Goal: Task Accomplishment & Management: Manage account settings

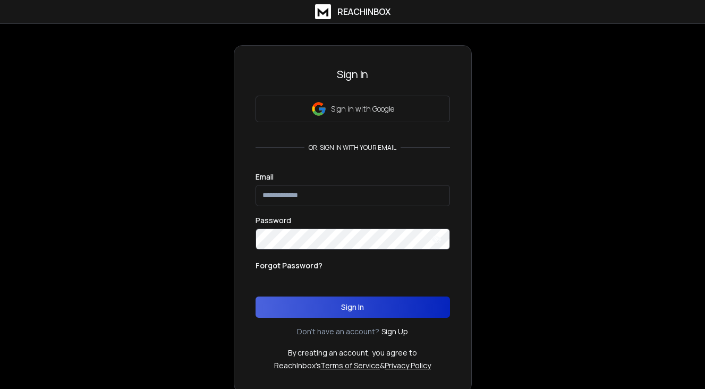
click at [328, 209] on form "Email Password Forgot Password? Sign In Sign Up" at bounding box center [352, 245] width 194 height 144
drag, startPoint x: 325, startPoint y: 197, endPoint x: 333, endPoint y: 196, distance: 8.0
click at [325, 197] on input "email" at bounding box center [352, 195] width 194 height 21
paste input "**********"
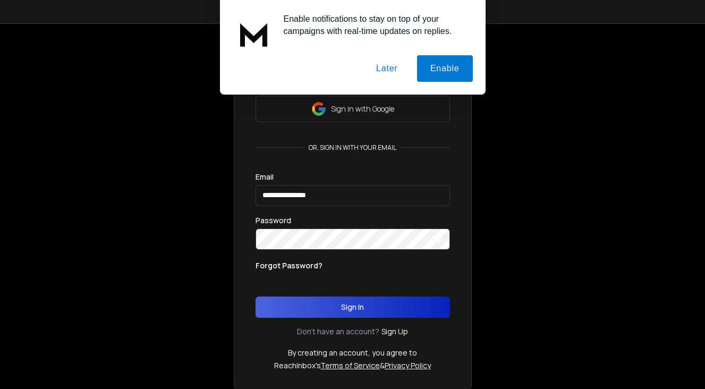
type input "**********"
click at [366, 307] on button "Sign In" at bounding box center [352, 306] width 194 height 21
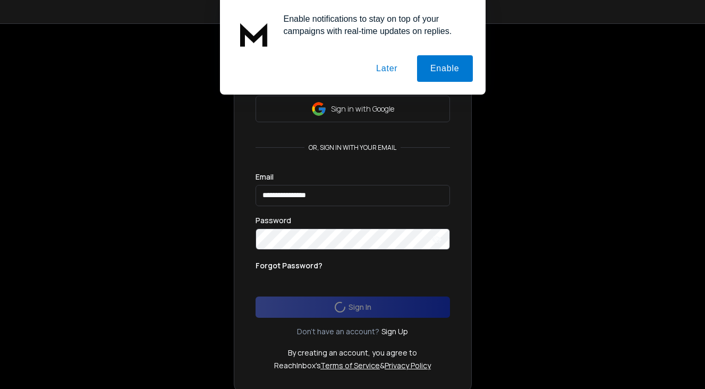
click at [393, 67] on button "Later" at bounding box center [387, 68] width 48 height 27
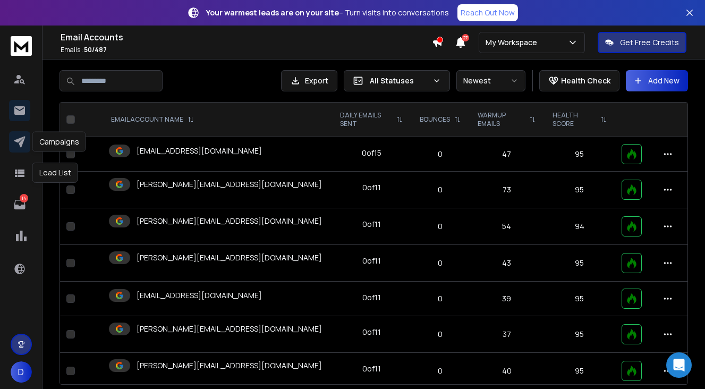
click at [23, 134] on link at bounding box center [19, 141] width 21 height 21
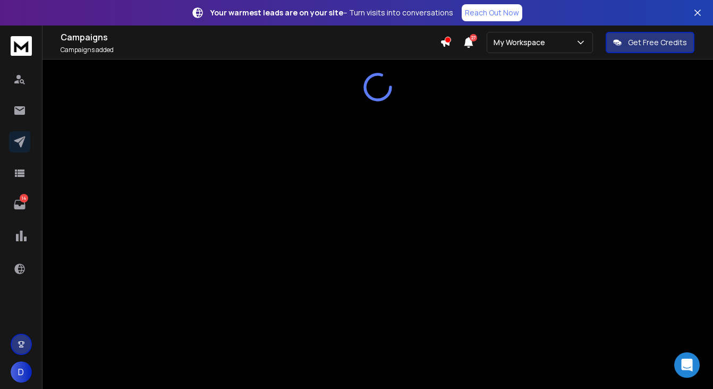
click at [28, 377] on span "D" at bounding box center [21, 371] width 21 height 21
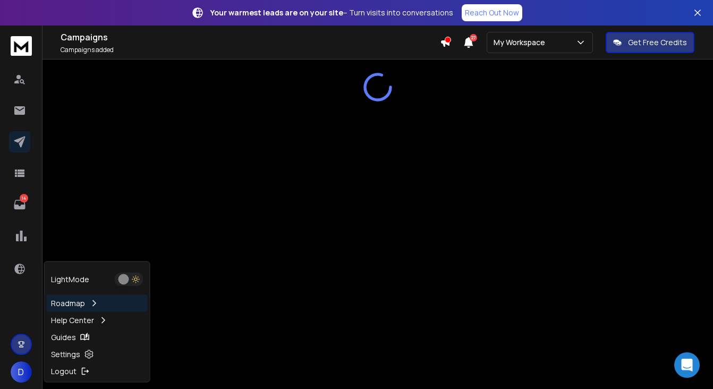
click at [136, 279] on icon at bounding box center [136, 279] width 8 height 8
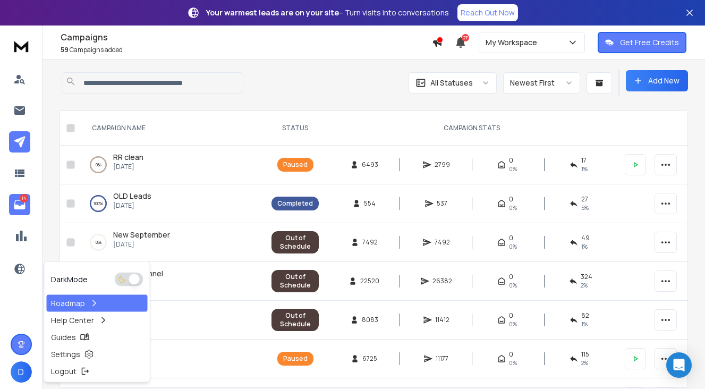
click at [20, 202] on icon at bounding box center [19, 204] width 13 height 13
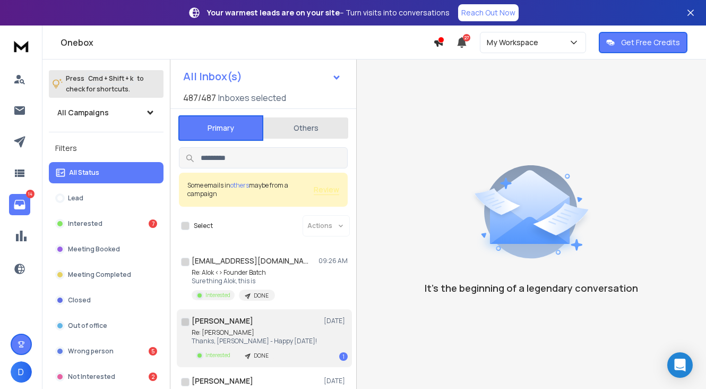
click at [324, 329] on div "Re: Debbie Thanks, Jonathan - Happy Friday! Interested DONE 1" at bounding box center [270, 344] width 156 height 32
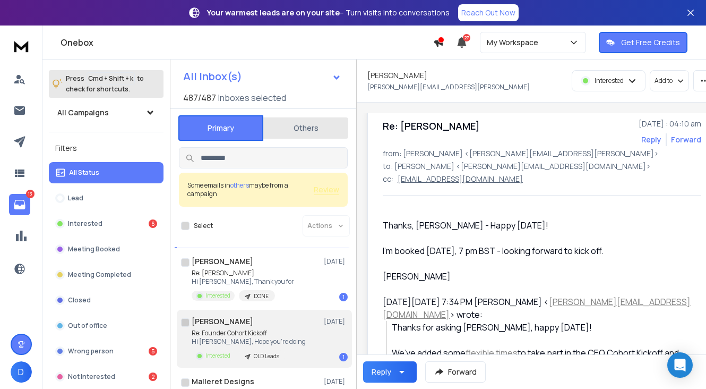
scroll to position [203, 0]
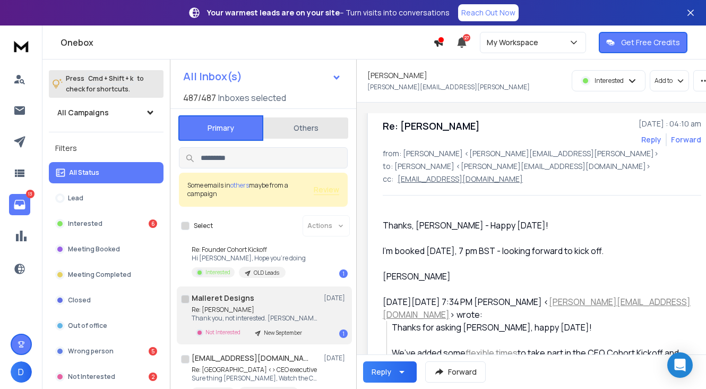
click at [323, 317] on div "Re: Marcela Thank you, not interested. Nicole Not Interested New September 1" at bounding box center [270, 321] width 156 height 32
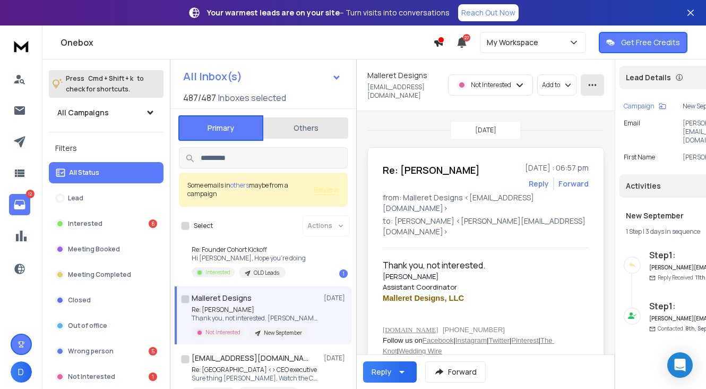
click at [597, 80] on icon "button" at bounding box center [593, 85] width 10 height 10
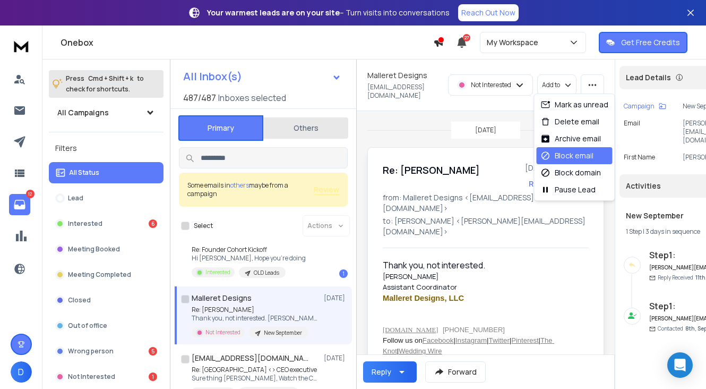
click at [584, 157] on div "Block email" at bounding box center [567, 155] width 53 height 11
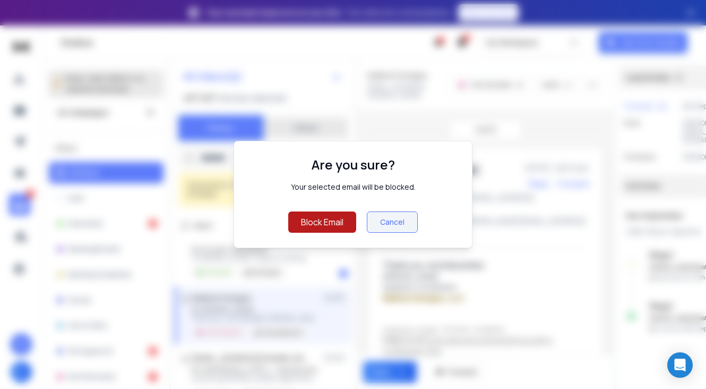
click at [314, 230] on button "Block Email" at bounding box center [322, 221] width 68 height 21
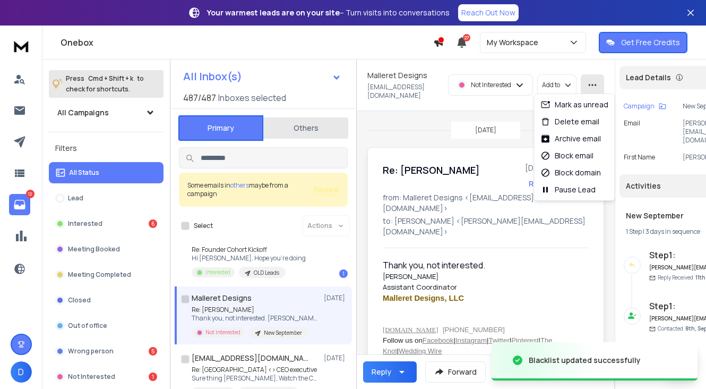
click at [603, 76] on button "button" at bounding box center [592, 84] width 23 height 21
click at [585, 121] on div "Delete email" at bounding box center [570, 121] width 58 height 11
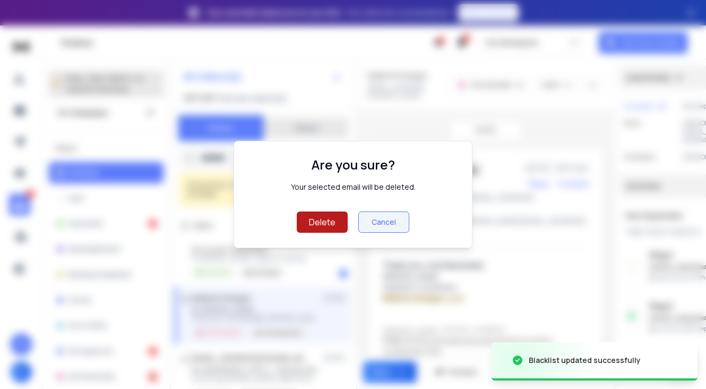
drag, startPoint x: 307, startPoint y: 224, endPoint x: 313, endPoint y: 212, distance: 13.3
click at [307, 224] on button "Delete" at bounding box center [322, 221] width 51 height 21
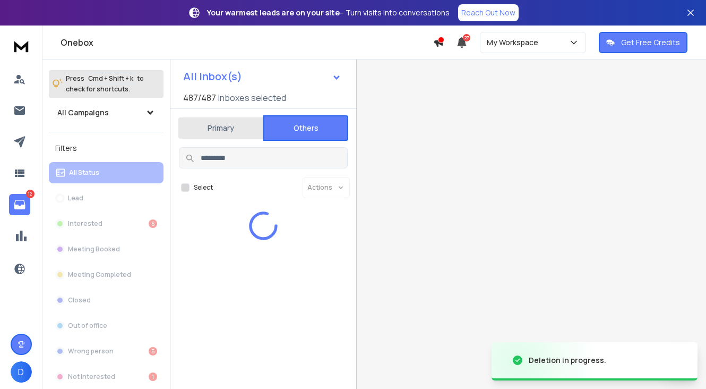
click at [319, 132] on button "Others" at bounding box center [305, 127] width 85 height 25
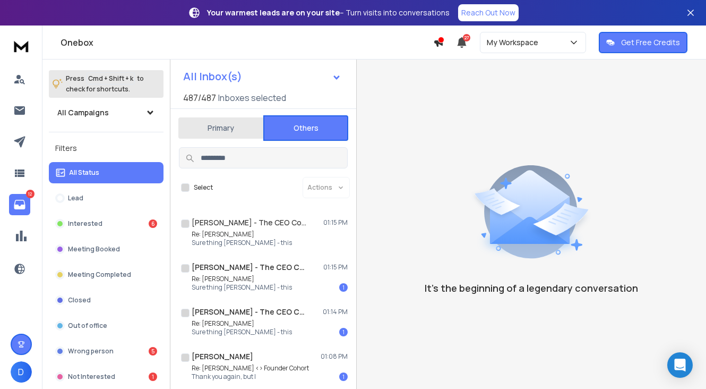
click at [241, 126] on button "Primary" at bounding box center [220, 127] width 85 height 23
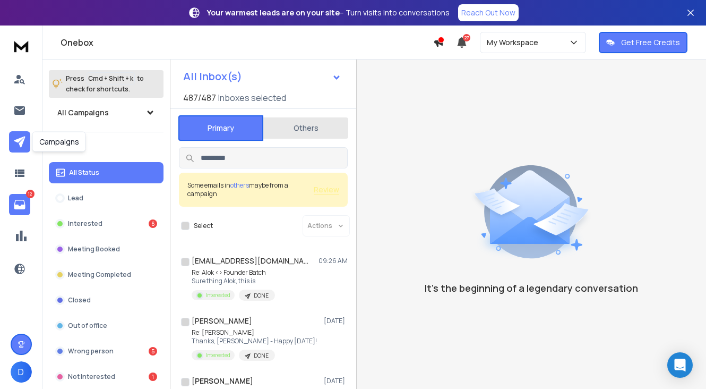
click at [23, 142] on icon at bounding box center [19, 141] width 13 height 13
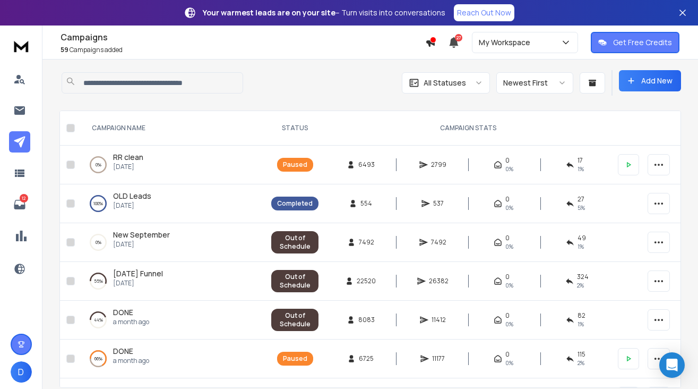
click at [664, 82] on button "Add New" at bounding box center [650, 80] width 62 height 21
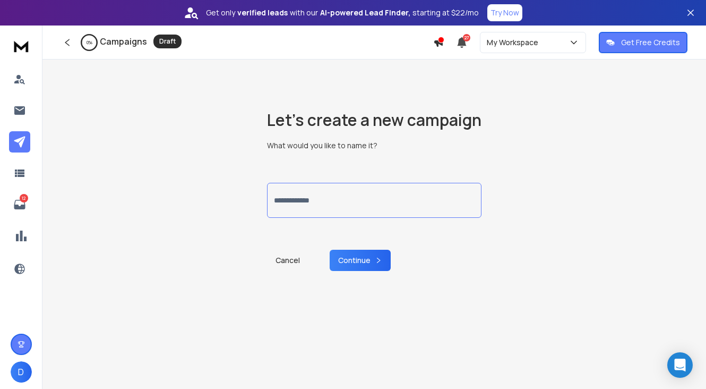
click at [388, 200] on input at bounding box center [374, 200] width 215 height 35
type input "******"
click at [355, 273] on div "Get only verified leads with our AI-powered Lead Finder, starting at $22/mo Try…" at bounding box center [353, 194] width 706 height 389
click at [359, 264] on button "Continue" at bounding box center [360, 260] width 61 height 21
click at [310, 199] on input at bounding box center [374, 200] width 215 height 35
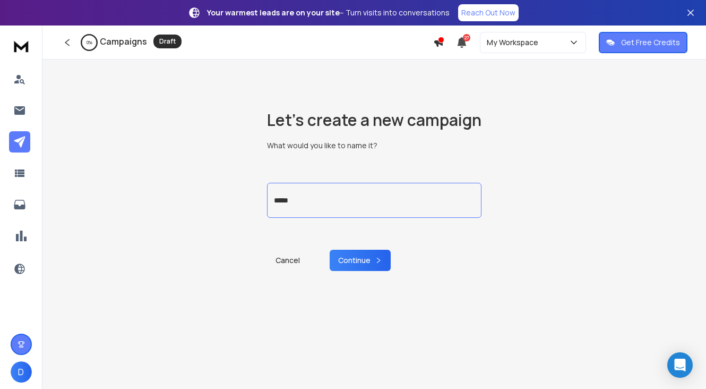
type input "*****"
click at [342, 265] on button "Continue" at bounding box center [360, 260] width 61 height 21
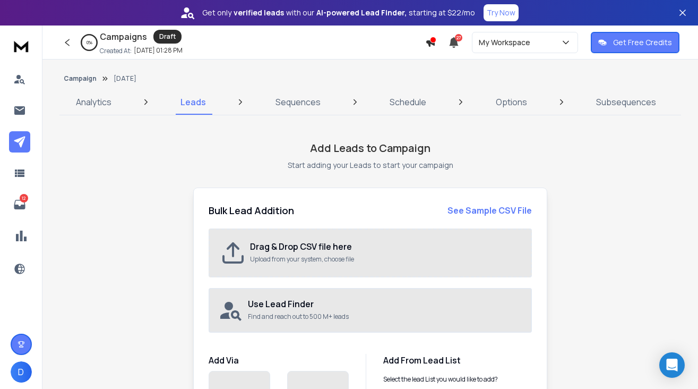
click at [277, 82] on div "Campaign SEP15" at bounding box center [370, 78] width 613 height 8
click at [291, 95] on link "Sequences" at bounding box center [298, 101] width 58 height 25
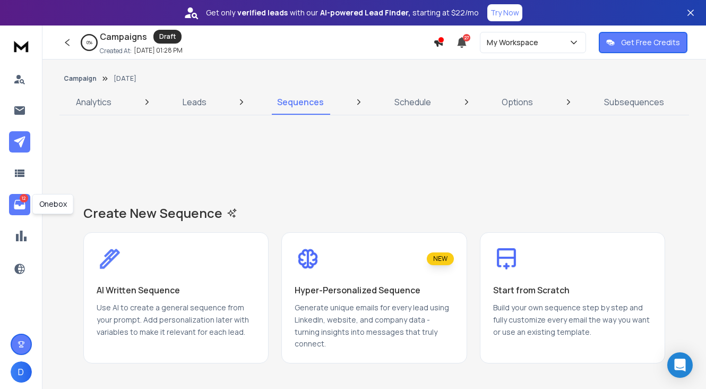
click at [24, 195] on p "12" at bounding box center [24, 198] width 8 height 8
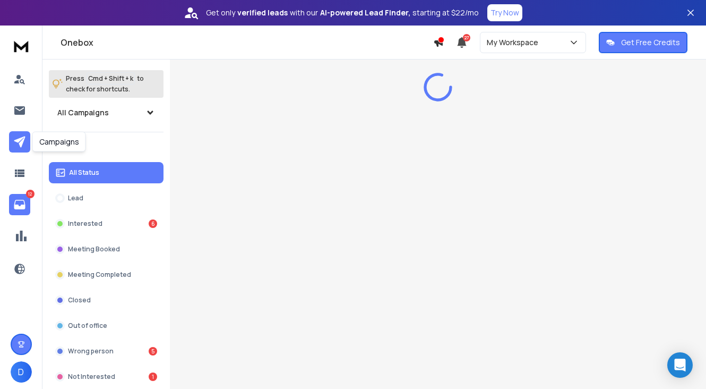
click at [16, 133] on link at bounding box center [19, 141] width 21 height 21
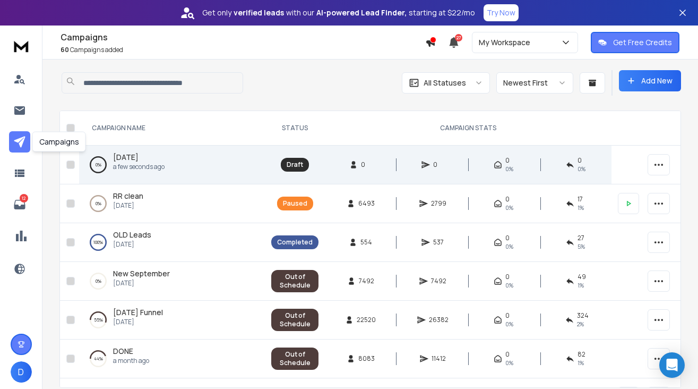
click at [660, 164] on button "button" at bounding box center [659, 164] width 22 height 21
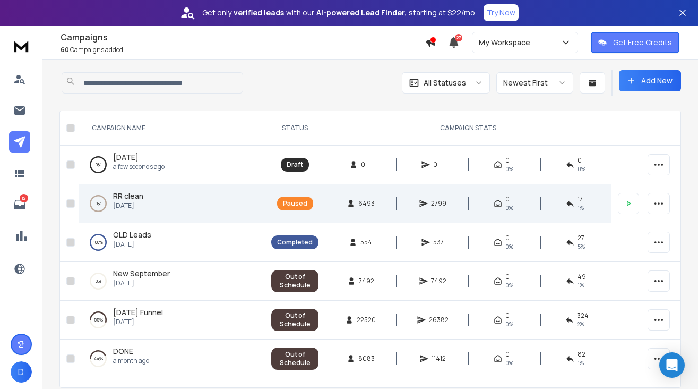
click at [114, 191] on td "0 % RR clean 6 days ago" at bounding box center [172, 203] width 186 height 39
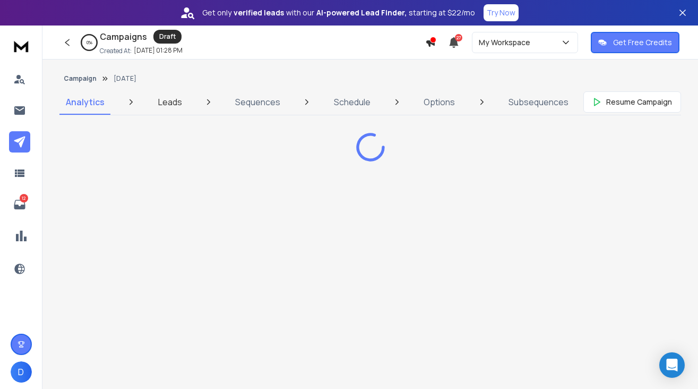
click at [165, 97] on p "Leads" at bounding box center [170, 102] width 24 height 13
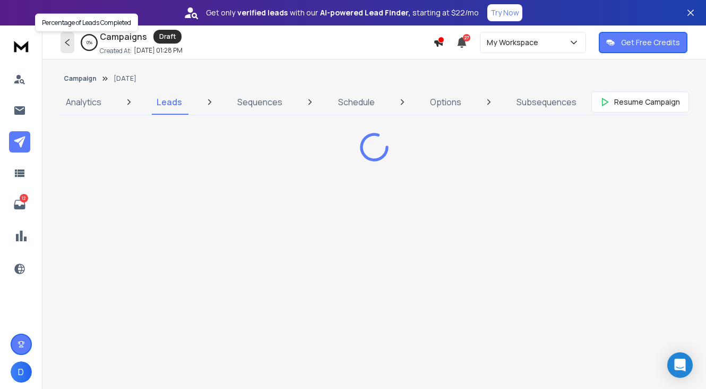
click at [62, 47] on button at bounding box center [68, 42] width 14 height 21
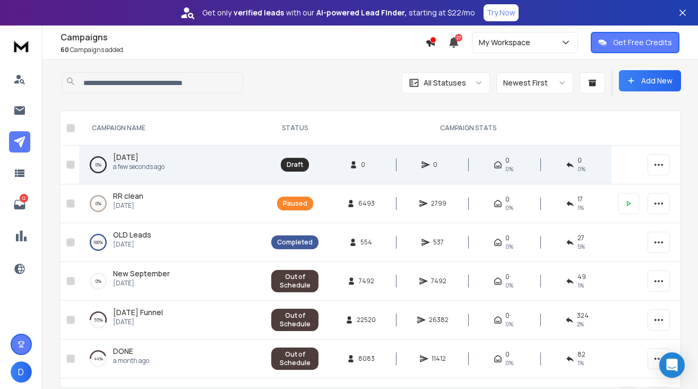
drag, startPoint x: 651, startPoint y: 160, endPoint x: 642, endPoint y: 172, distance: 14.0
click at [654, 160] on icon "button" at bounding box center [659, 164] width 11 height 11
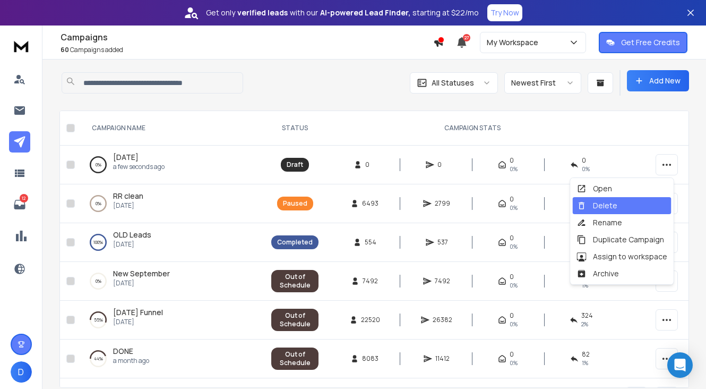
click at [597, 208] on div "Delete" at bounding box center [597, 205] width 40 height 11
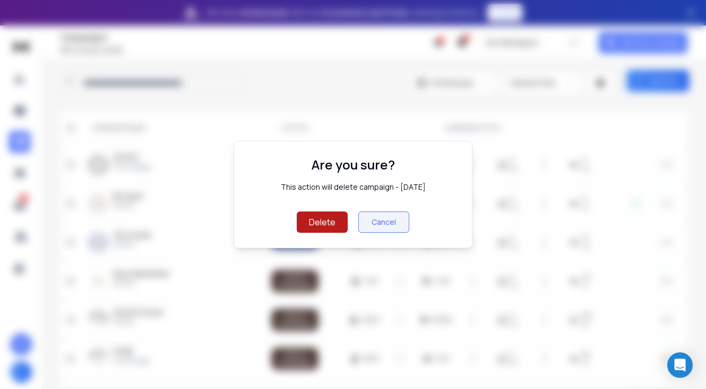
click at [330, 222] on button "Delete" at bounding box center [322, 221] width 51 height 21
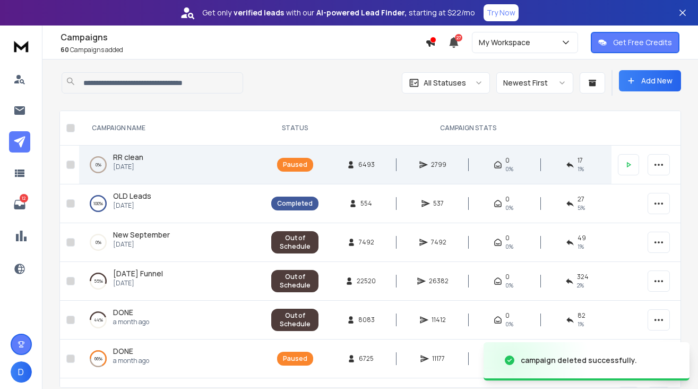
click at [122, 152] on span "RR clean" at bounding box center [128, 157] width 30 height 10
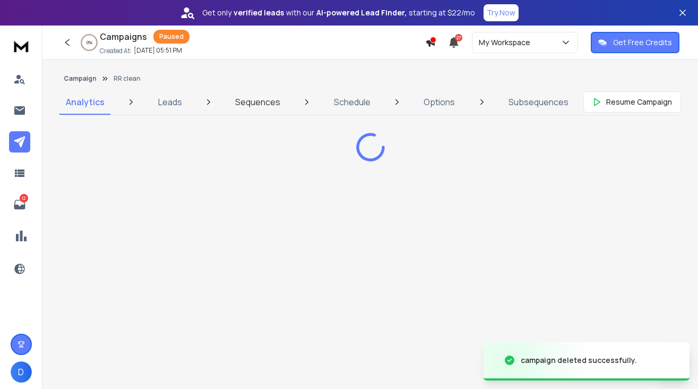
click at [277, 98] on p "Sequences" at bounding box center [257, 102] width 45 height 13
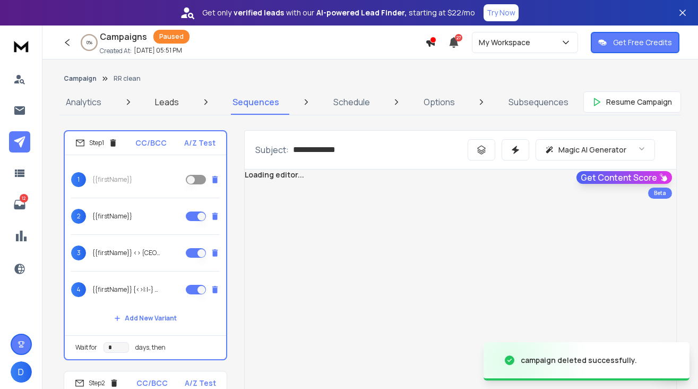
click at [166, 105] on p "Leads" at bounding box center [167, 102] width 24 height 13
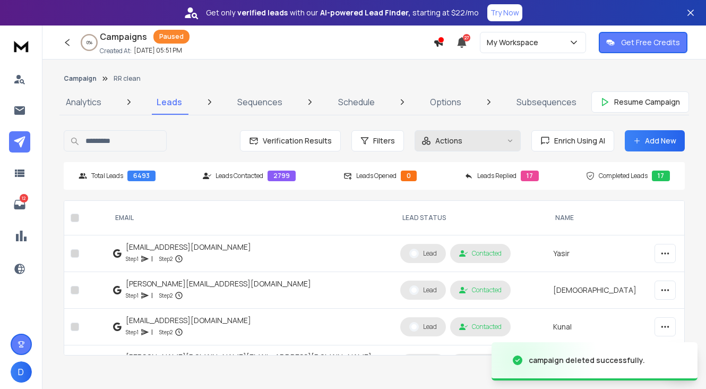
click at [493, 149] on button "Actions" at bounding box center [468, 140] width 106 height 21
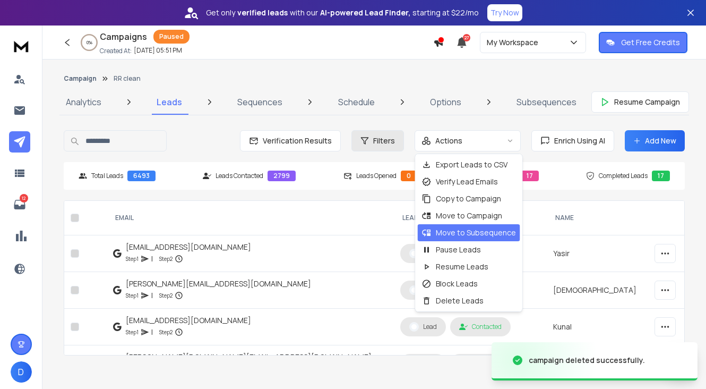
click at [355, 140] on button "Filters" at bounding box center [378, 140] width 53 height 21
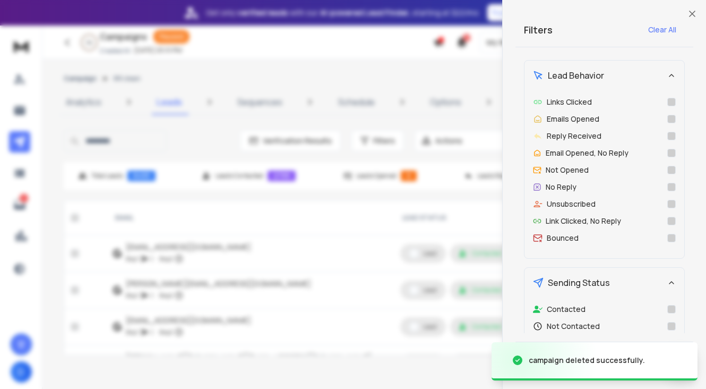
click at [378, 134] on div at bounding box center [353, 194] width 706 height 389
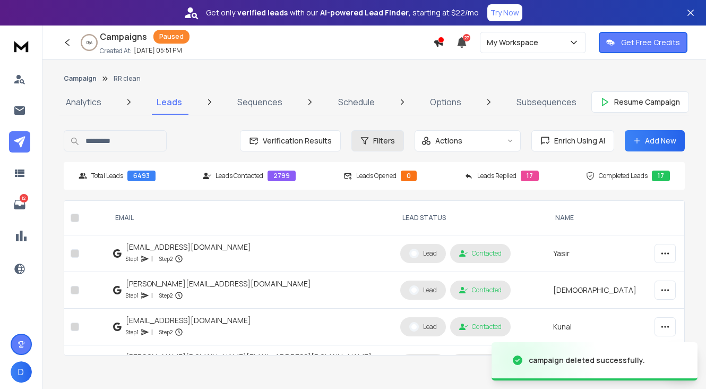
click at [394, 141] on span "Filters" at bounding box center [384, 140] width 22 height 11
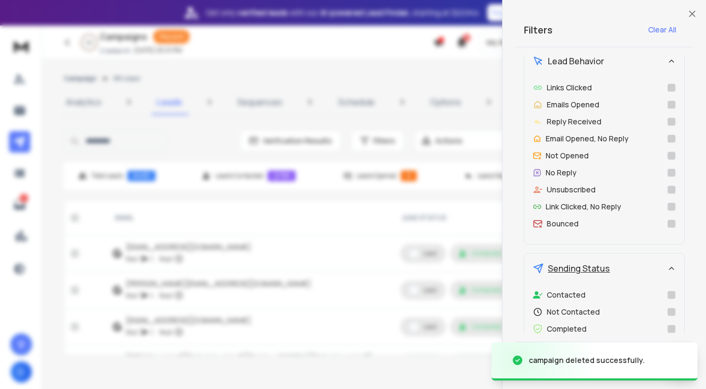
scroll to position [24, 0]
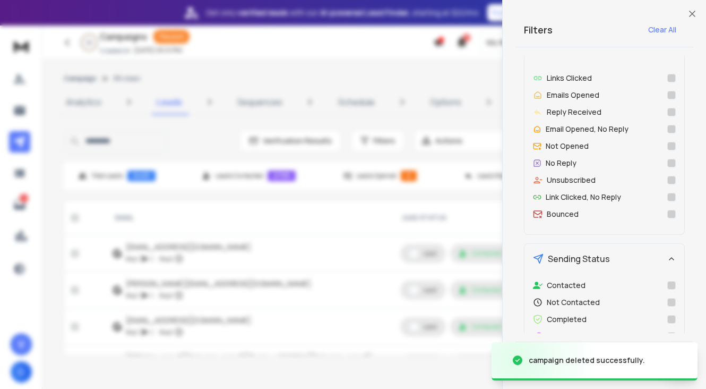
click at [667, 288] on button "Contacted" at bounding box center [671, 285] width 8 height 8
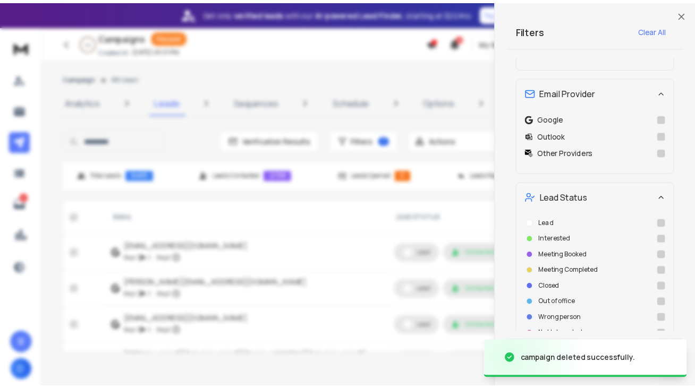
scroll to position [512, 0]
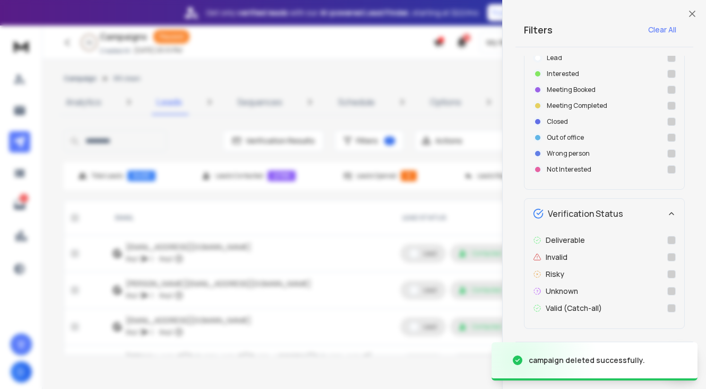
type button "on"
click at [682, 331] on div "Lead Behavior Links Clicked Emails Opened Reply Received Email Opened, No Reply…" at bounding box center [605, 194] width 178 height 277
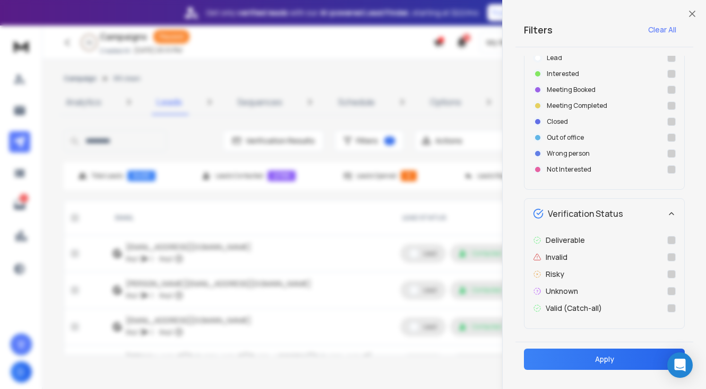
click at [609, 361] on button "Apply" at bounding box center [604, 358] width 161 height 21
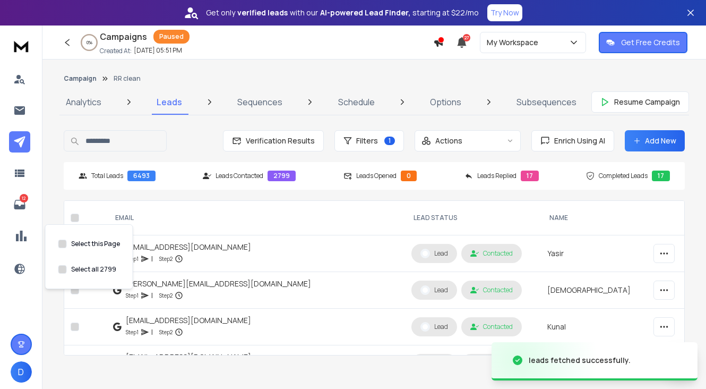
click at [65, 267] on button "Select this Page" at bounding box center [62, 269] width 8 height 8
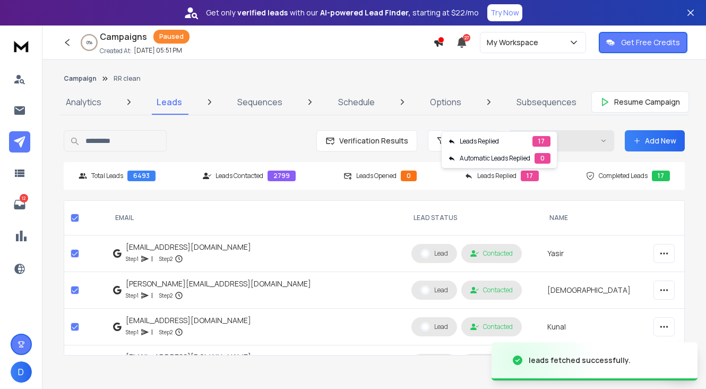
click at [592, 137] on div "Actions" at bounding box center [555, 140] width 81 height 11
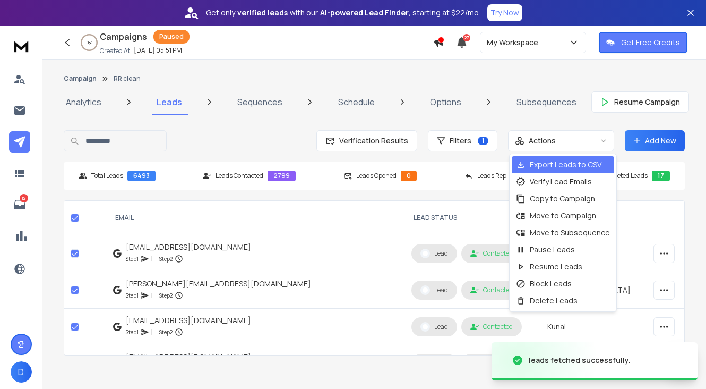
click at [565, 165] on p "Export Leads to CSV" at bounding box center [566, 164] width 72 height 11
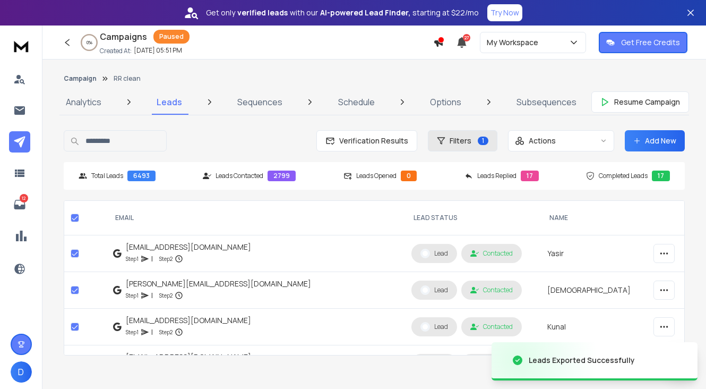
click at [466, 140] on span "Filters" at bounding box center [461, 140] width 22 height 11
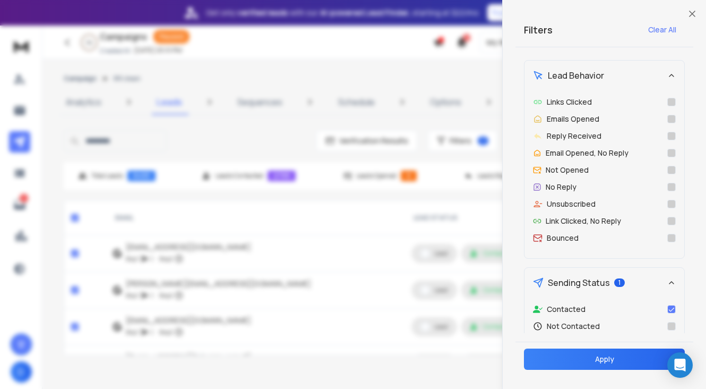
click at [667, 313] on div "Contacted" at bounding box center [604, 309] width 143 height 11
click at [667, 239] on button "Bounced" at bounding box center [671, 238] width 8 height 8
click at [666, 305] on div "Contacted" at bounding box center [604, 309] width 143 height 11
click at [667, 306] on button "Contacted" at bounding box center [671, 309] width 8 height 8
click at [630, 357] on button "Apply" at bounding box center [604, 358] width 161 height 21
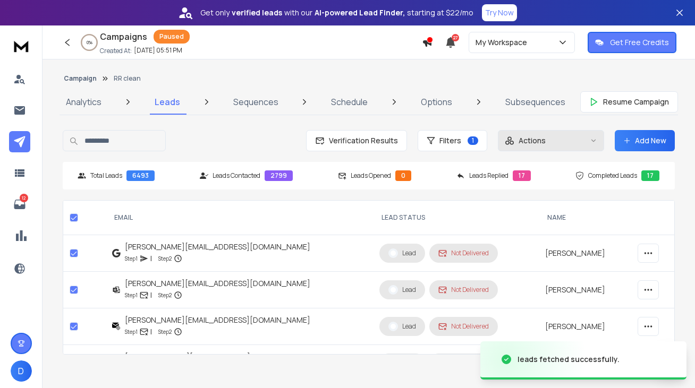
click at [565, 142] on div "Actions" at bounding box center [544, 140] width 81 height 11
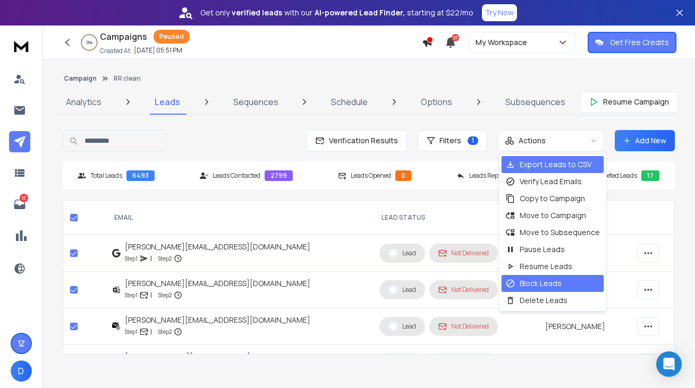
click at [546, 285] on p "Block Leads" at bounding box center [540, 283] width 42 height 11
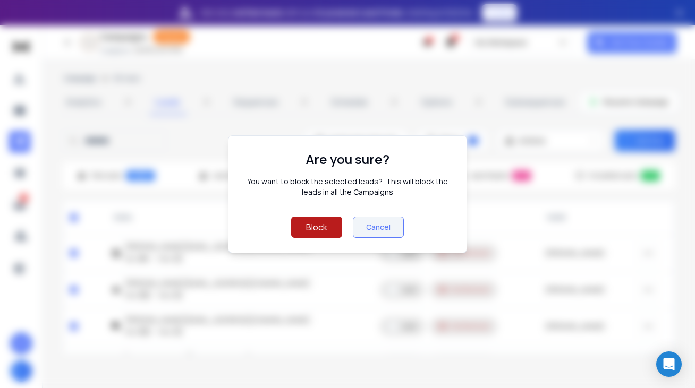
click at [322, 225] on button "Block" at bounding box center [316, 227] width 51 height 21
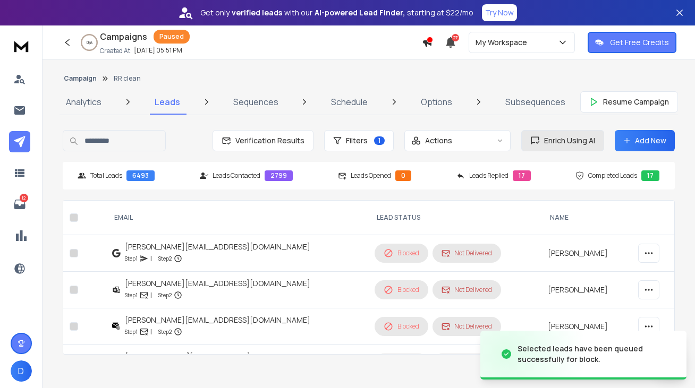
click at [562, 136] on span "Enrich Using AI" at bounding box center [566, 140] width 55 height 11
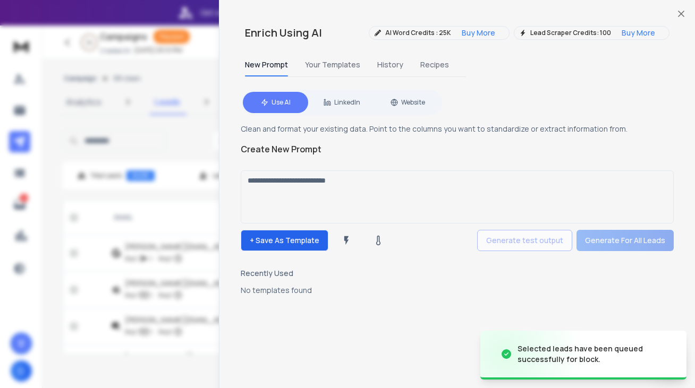
drag, startPoint x: 105, startPoint y: 244, endPoint x: 95, endPoint y: 226, distance: 20.9
click at [105, 244] on div at bounding box center [347, 194] width 695 height 388
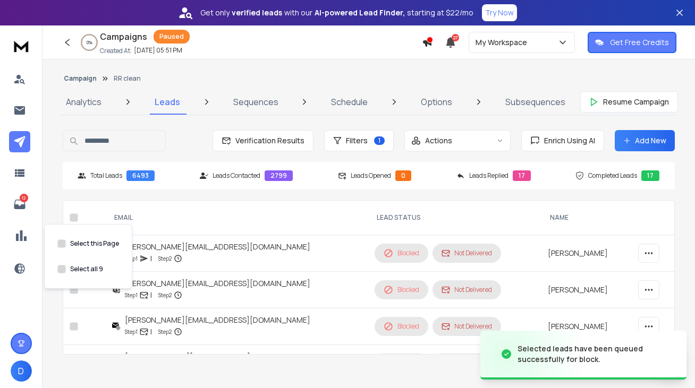
click at [87, 270] on label "Select all 9" at bounding box center [86, 269] width 33 height 8
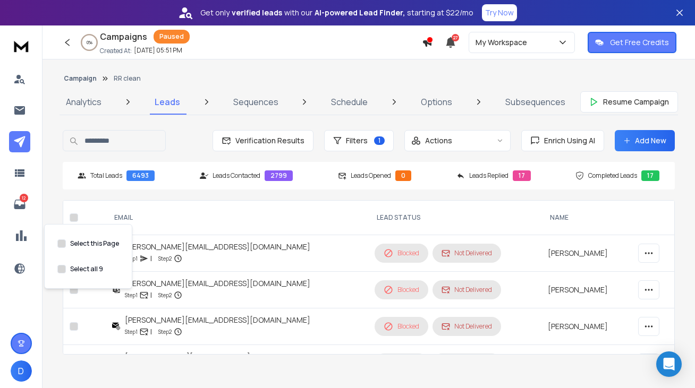
click at [62, 271] on button "Select this Page" at bounding box center [61, 269] width 8 height 8
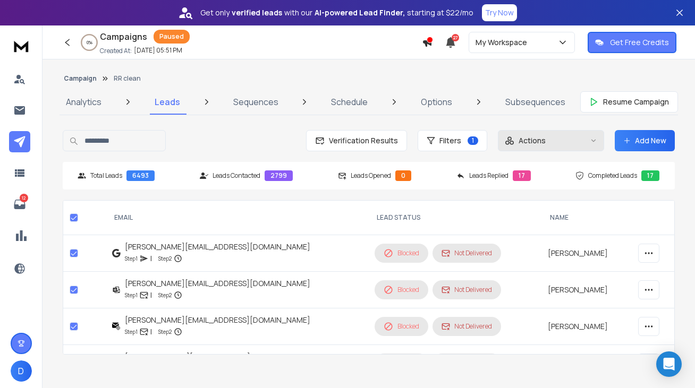
click at [561, 142] on div "Actions" at bounding box center [544, 140] width 81 height 11
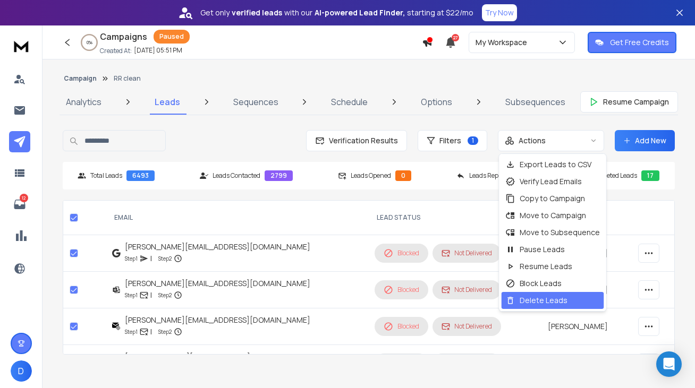
click at [545, 297] on p "Delete Leads" at bounding box center [543, 300] width 48 height 11
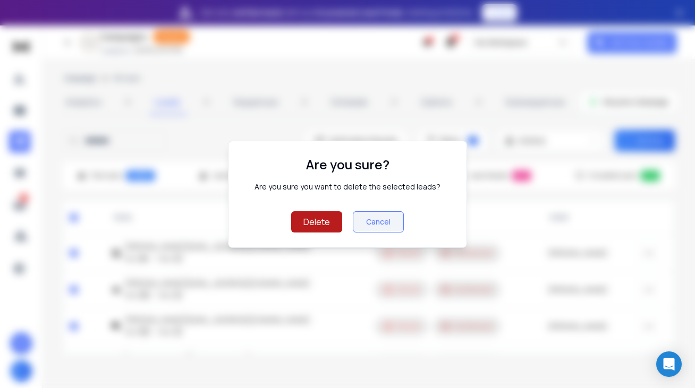
click at [309, 226] on button "Delete" at bounding box center [316, 221] width 51 height 21
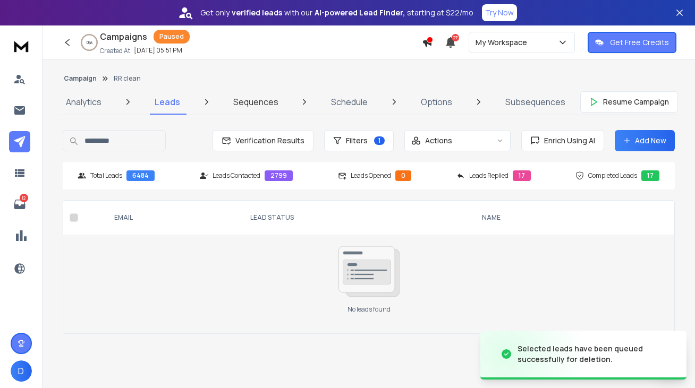
click at [235, 107] on p "Sequences" at bounding box center [255, 102] width 45 height 13
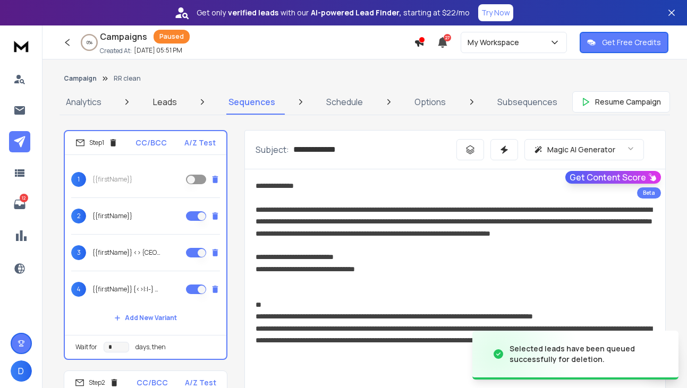
click at [176, 99] on p "Leads" at bounding box center [165, 102] width 24 height 13
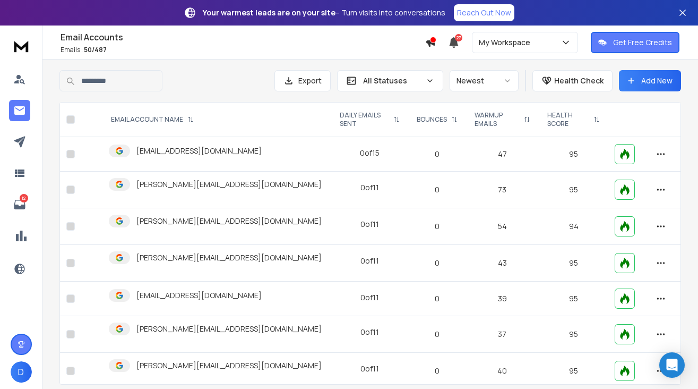
click at [41, 103] on div "12 D" at bounding box center [21, 208] width 42 height 367
click at [17, 144] on icon at bounding box center [19, 141] width 13 height 13
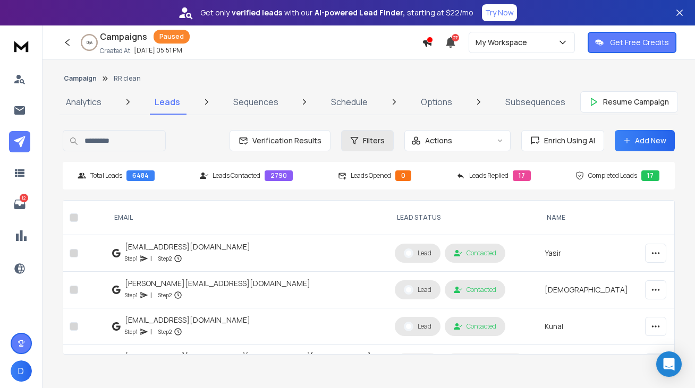
click at [378, 143] on span "Filters" at bounding box center [374, 140] width 22 height 11
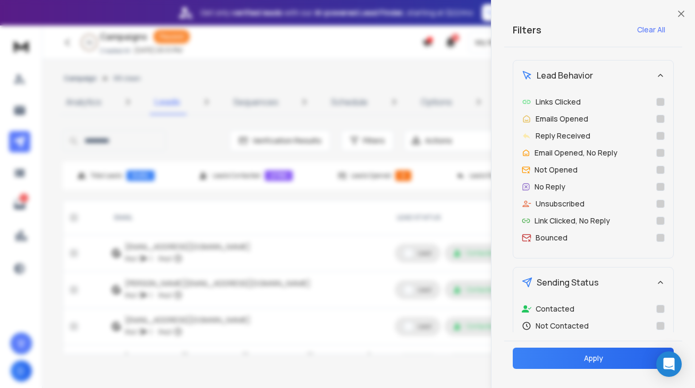
click at [656, 309] on button "Contacted" at bounding box center [660, 309] width 8 height 8
click at [656, 308] on button "Contacted" at bounding box center [660, 309] width 8 height 8
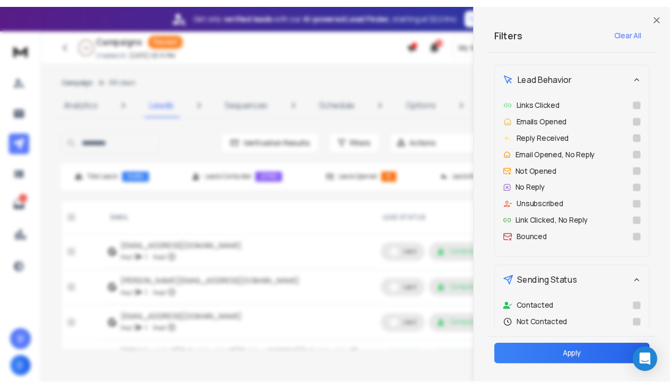
scroll to position [72, 0]
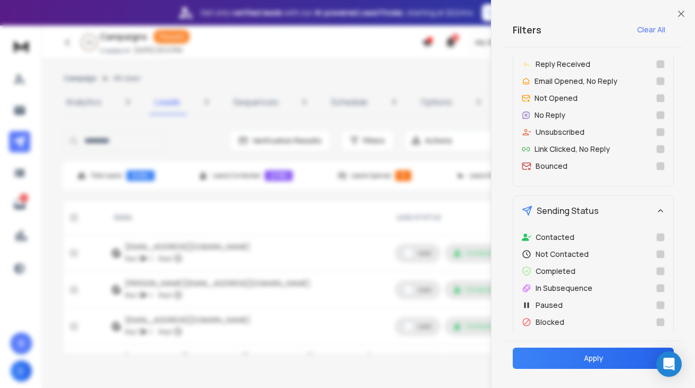
click at [656, 319] on button "Blocked" at bounding box center [660, 322] width 8 height 8
click at [629, 355] on button "Apply" at bounding box center [592, 358] width 161 height 21
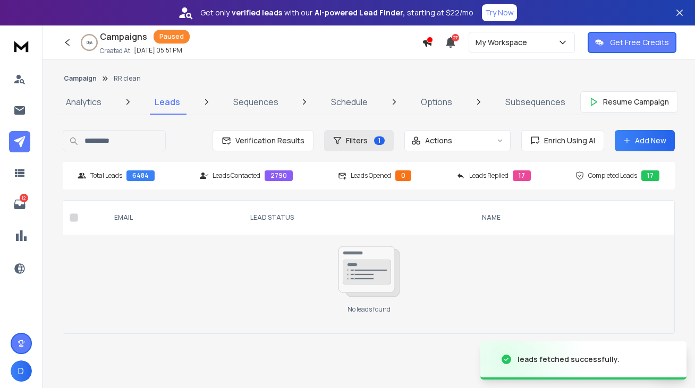
click at [357, 138] on span "Filters" at bounding box center [357, 140] width 22 height 11
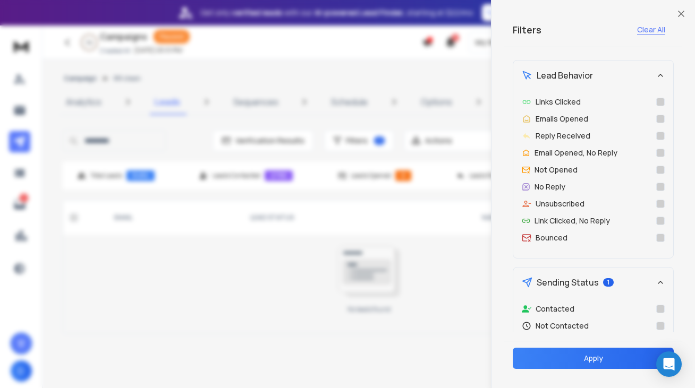
click at [654, 32] on button "Clear All" at bounding box center [650, 29] width 45 height 21
click at [656, 307] on button "Contacted" at bounding box center [660, 309] width 8 height 8
click at [628, 354] on button "Apply" at bounding box center [592, 358] width 161 height 21
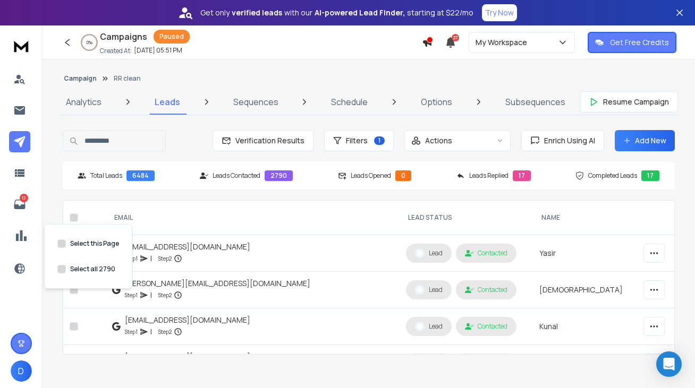
click at [72, 275] on div "Select all 2790" at bounding box center [88, 269] width 62 height 21
click at [64, 270] on button "Select this Page" at bounding box center [61, 269] width 8 height 8
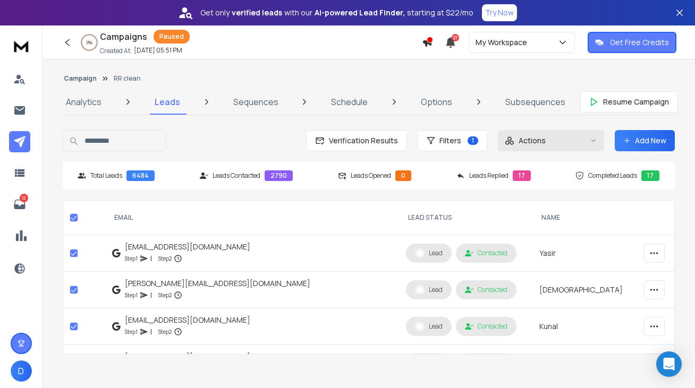
click at [550, 149] on button "Actions" at bounding box center [551, 140] width 106 height 21
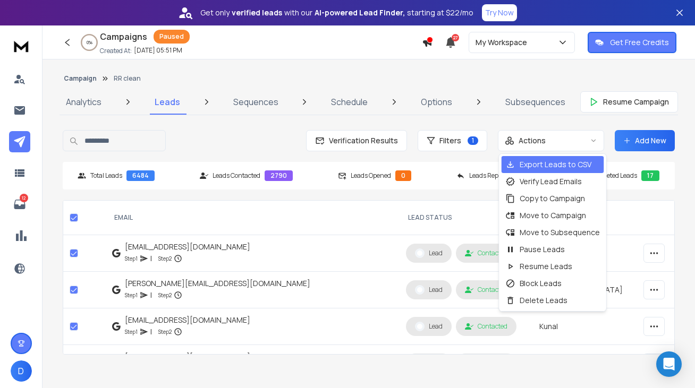
click at [575, 169] on p "Export Leads to CSV" at bounding box center [555, 164] width 72 height 11
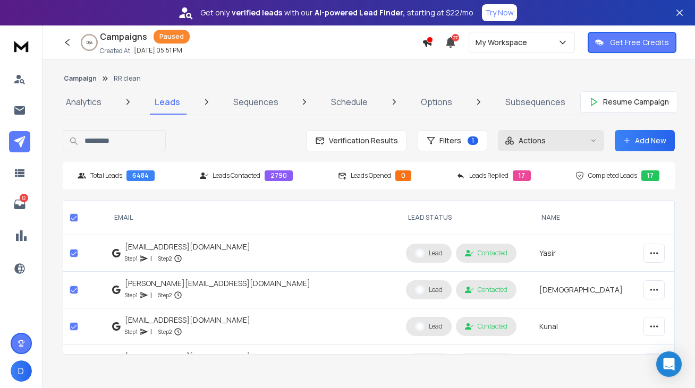
click at [527, 143] on p "Actions" at bounding box center [531, 140] width 27 height 11
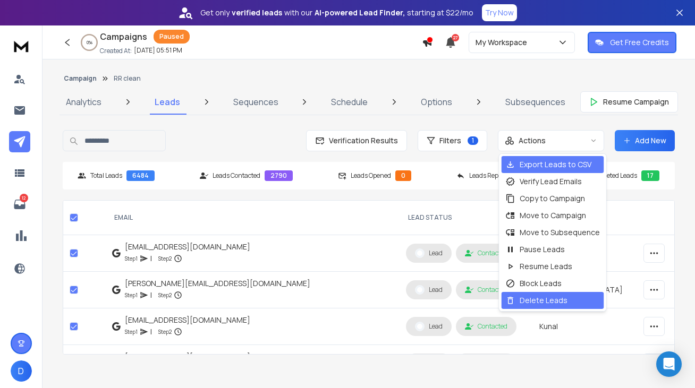
click at [548, 296] on p "Delete Leads" at bounding box center [543, 300] width 48 height 11
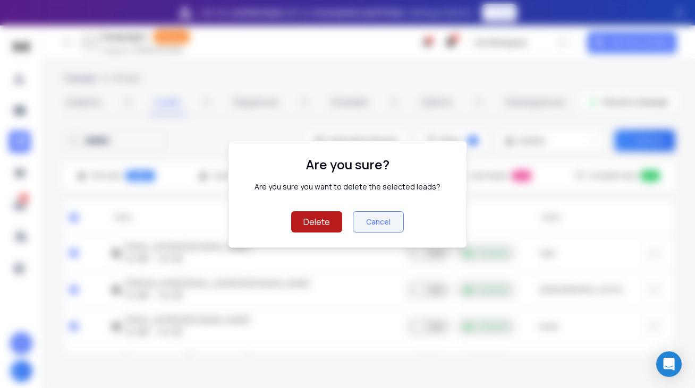
click at [312, 220] on button "Delete" at bounding box center [316, 221] width 51 height 21
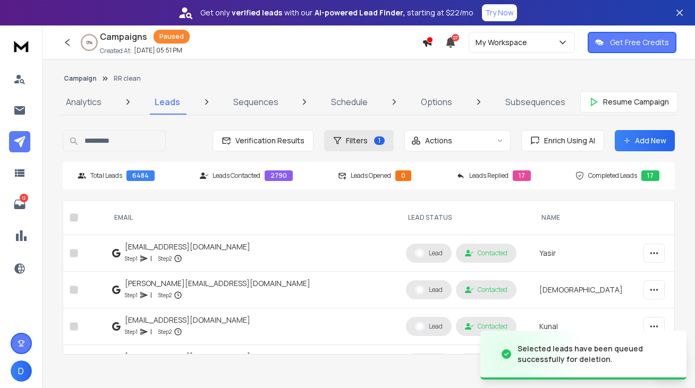
click at [365, 136] on span "Filters" at bounding box center [357, 140] width 22 height 11
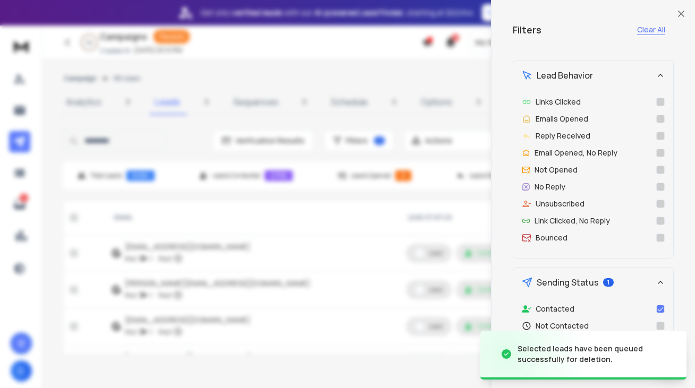
click at [647, 29] on button "Clear All" at bounding box center [650, 29] width 45 height 21
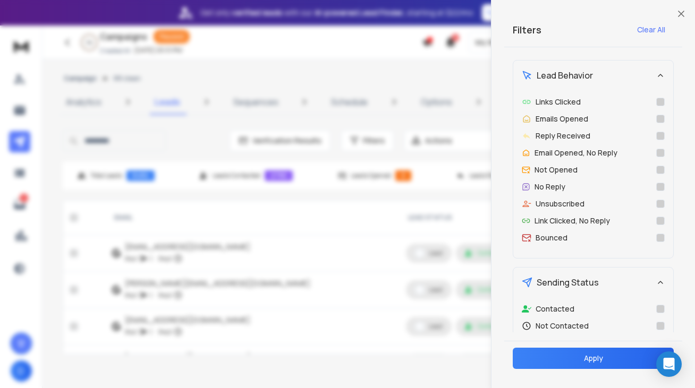
click at [612, 355] on button "Apply" at bounding box center [592, 358] width 161 height 21
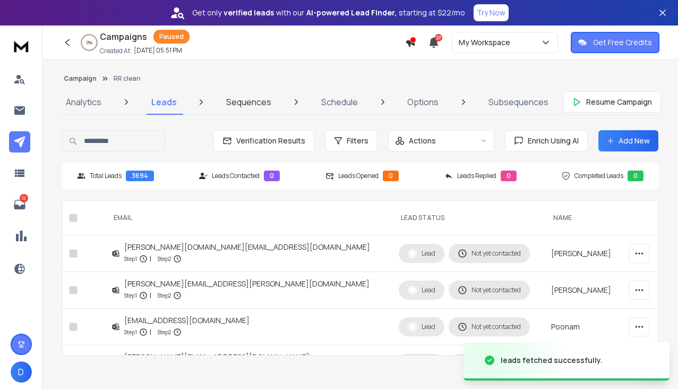
click at [234, 102] on p "Sequences" at bounding box center [248, 102] width 45 height 13
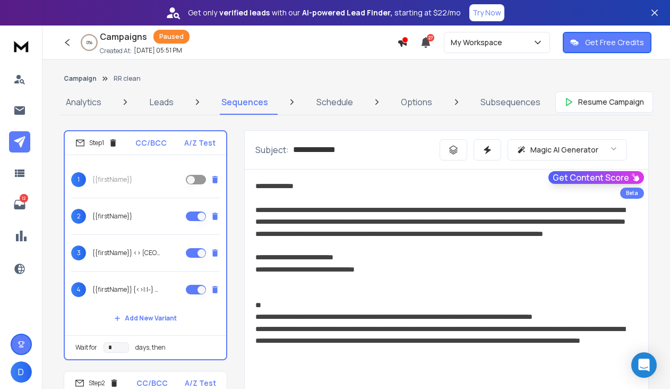
click at [117, 348] on input "*" at bounding box center [116, 347] width 25 height 11
type input "*"
click at [353, 327] on div "**********" at bounding box center [446, 275] width 382 height 190
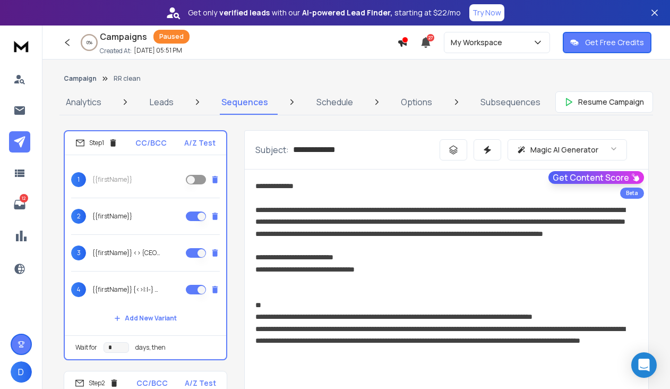
scroll to position [51, 0]
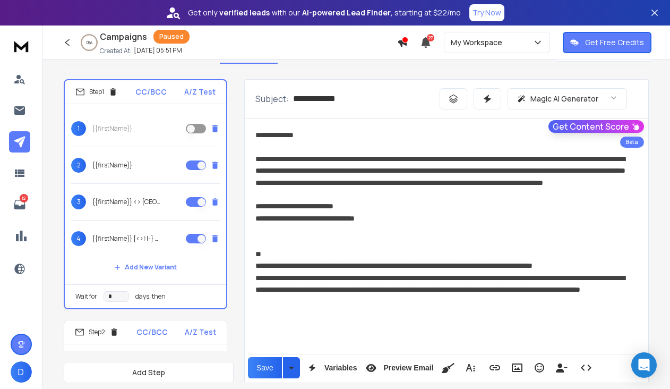
click at [136, 191] on div "3 {{firstName}} <> {CEO Cohort Kickoff|Founder Cohort Kickoff|CEO Cohort Invite…" at bounding box center [145, 202] width 149 height 37
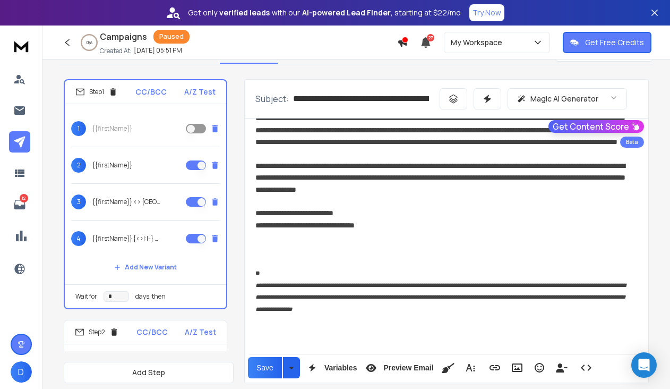
scroll to position [92, 0]
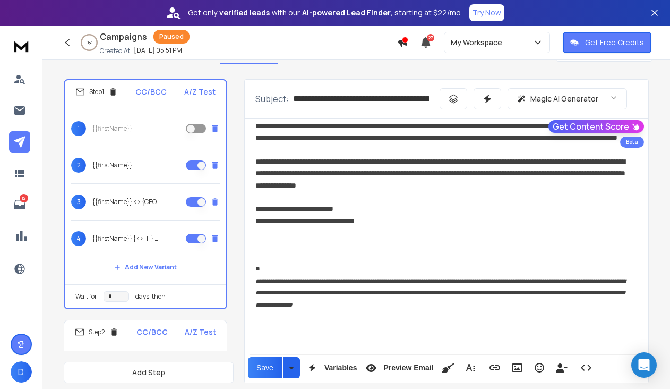
click at [140, 240] on p "{{firstName}} {<>|:|-} {CEO|Founder} Cohort {Referral|Introduction|Reference|No…" at bounding box center [126, 238] width 68 height 8
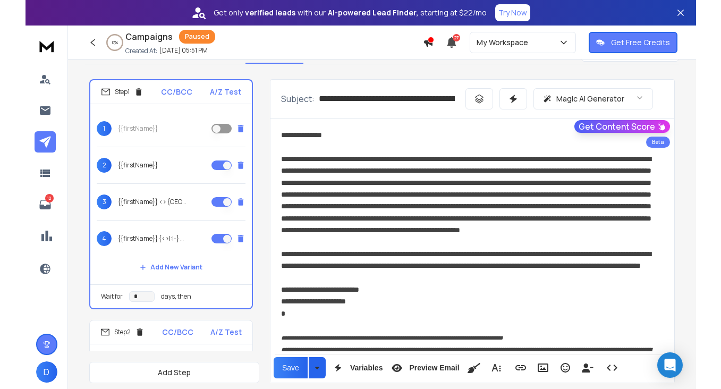
scroll to position [0, 0]
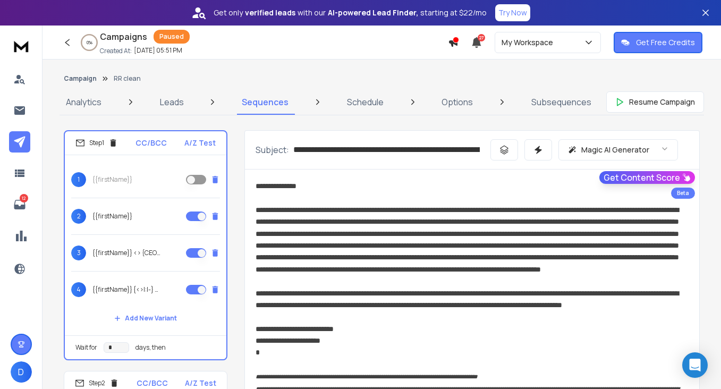
click at [140, 260] on div "3 {{firstName}} <> {CEO Cohort Kickoff|Founder Cohort Kickoff|CEO Cohort Invite…" at bounding box center [115, 252] width 89 height 15
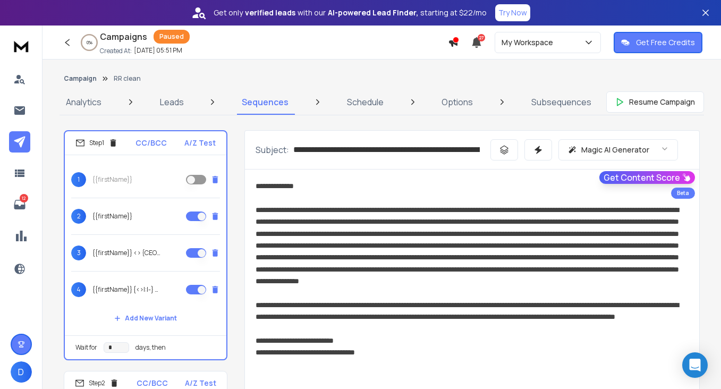
click at [123, 182] on p "{{firstName}}" at bounding box center [112, 179] width 40 height 8
type input "**********"
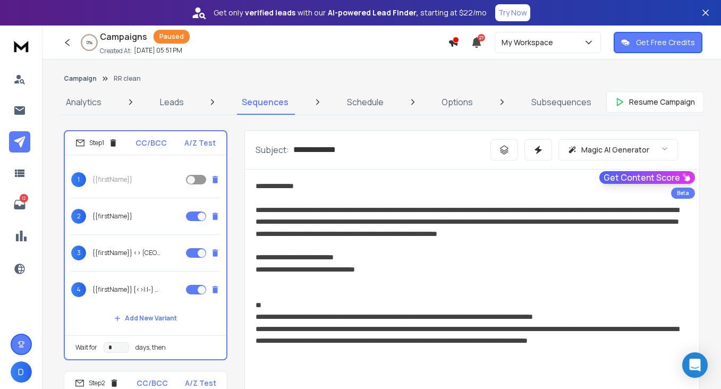
click at [196, 174] on div "1 {{firstName}}" at bounding box center [145, 179] width 149 height 37
click at [275, 207] on div "**********" at bounding box center [471, 269] width 433 height 178
click at [194, 177] on button "button" at bounding box center [196, 180] width 20 height 10
click at [297, 226] on div "**********" at bounding box center [471, 269] width 433 height 178
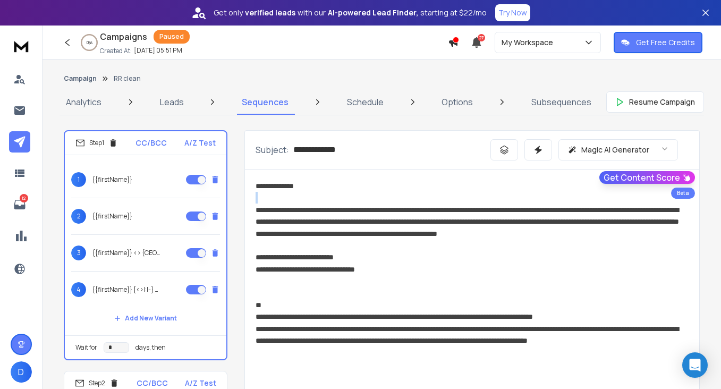
click at [297, 226] on div "**********" at bounding box center [471, 269] width 433 height 178
click at [186, 178] on button "button" at bounding box center [196, 180] width 20 height 10
click at [190, 221] on div "2 {{firstName}}" at bounding box center [145, 216] width 149 height 37
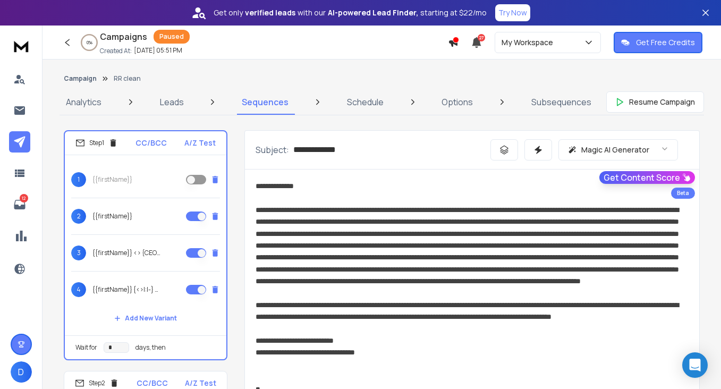
click at [185, 209] on div "2 {{firstName}}" at bounding box center [145, 216] width 149 height 37
click at [157, 322] on button "Add New Variant" at bounding box center [146, 317] width 80 height 21
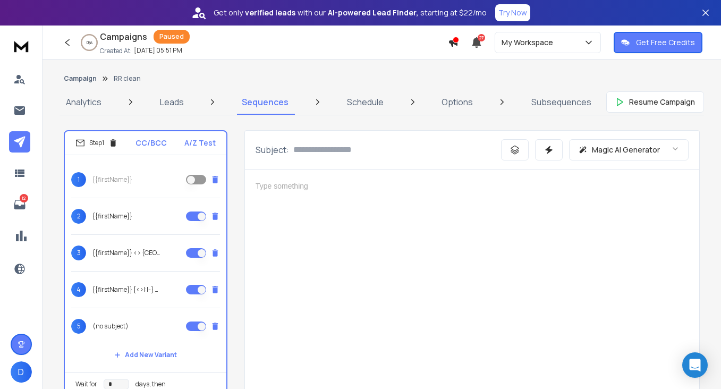
click at [186, 215] on button "button" at bounding box center [196, 216] width 20 height 10
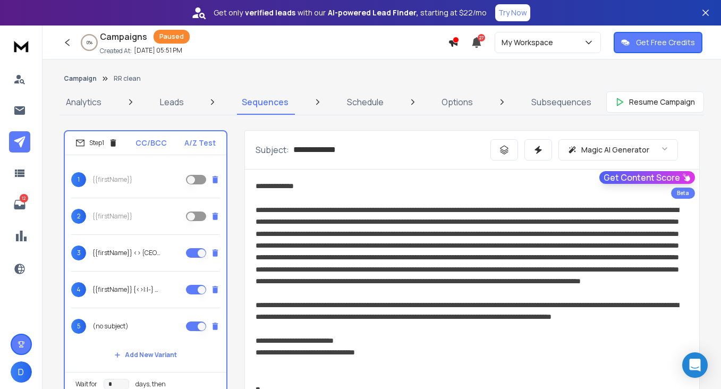
click at [186, 252] on button "button" at bounding box center [196, 253] width 20 height 10
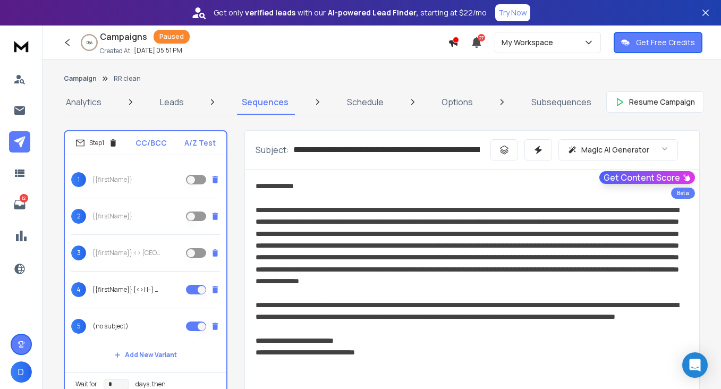
click at [186, 288] on button "button" at bounding box center [196, 290] width 20 height 10
type input "**********"
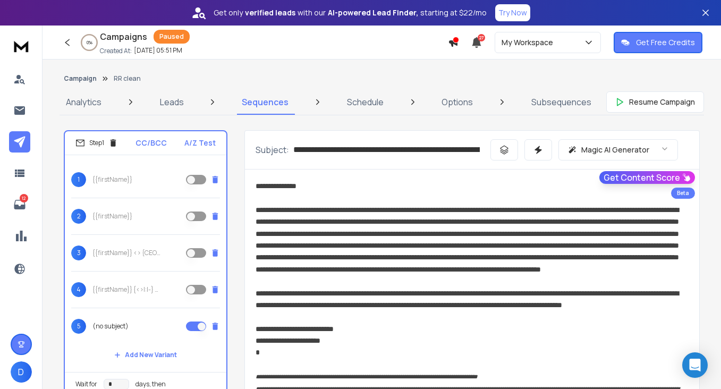
click at [144, 322] on div "5 (no subject)" at bounding box center [145, 326] width 149 height 36
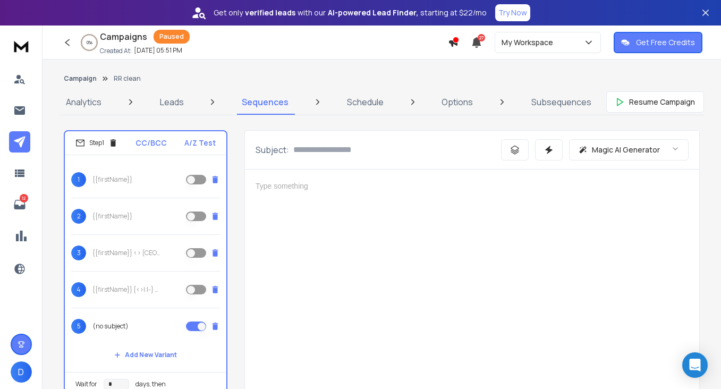
click at [285, 217] on div at bounding box center [472, 285] width 454 height 233
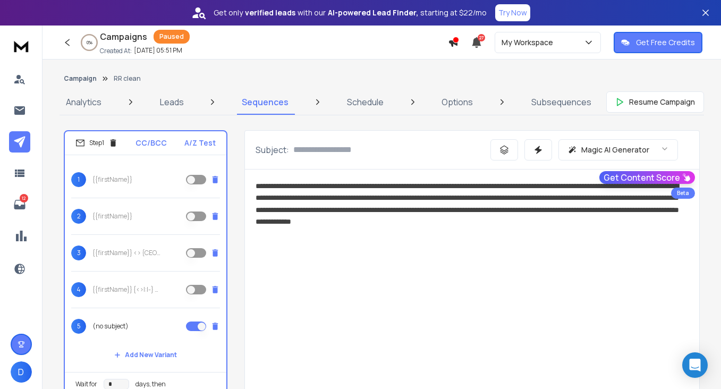
click at [256, 182] on div "**********" at bounding box center [471, 209] width 433 height 59
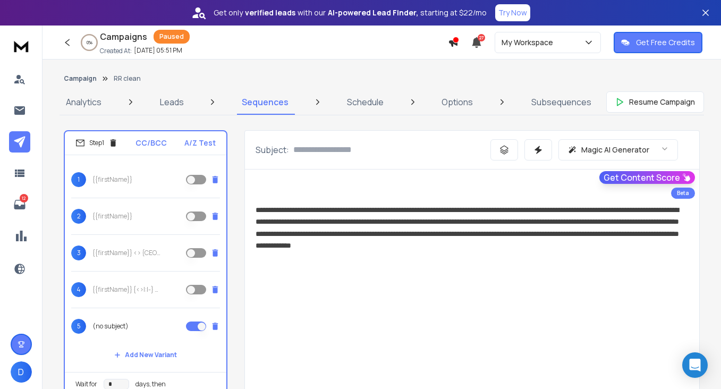
click at [109, 302] on div "4 {{firstName}} {<>|:|-} {CEO|Founder} Cohort {Referral|Introduction|Reference|…" at bounding box center [145, 289] width 149 height 37
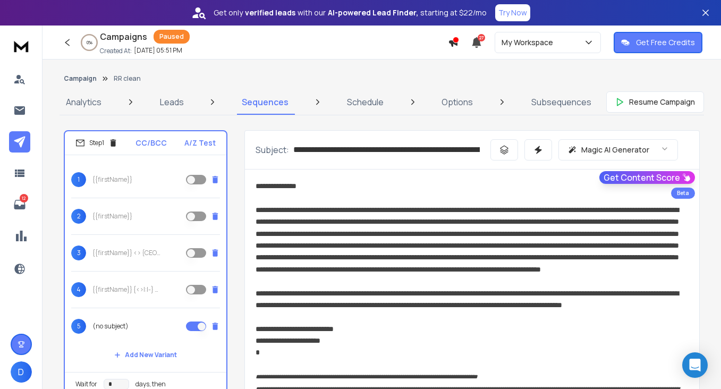
click at [323, 155] on input "**********" at bounding box center [386, 149] width 186 height 13
drag, startPoint x: 141, startPoint y: 263, endPoint x: 145, endPoint y: 258, distance: 6.8
click at [141, 262] on div "3 {{firstName}} <> {CEO Cohort Kickoff|Founder Cohort Kickoff|CEO Cohort Invite…" at bounding box center [145, 253] width 149 height 37
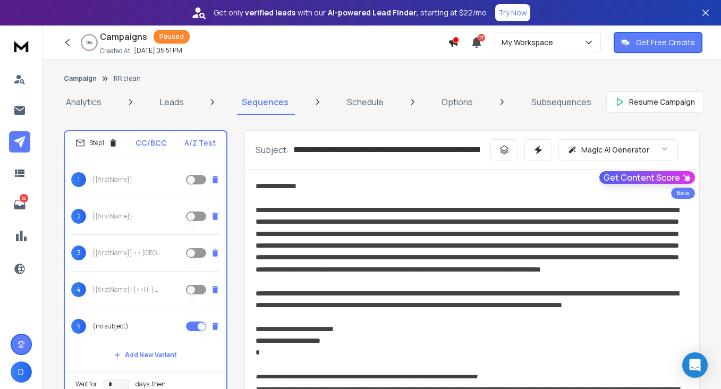
type input "**********"
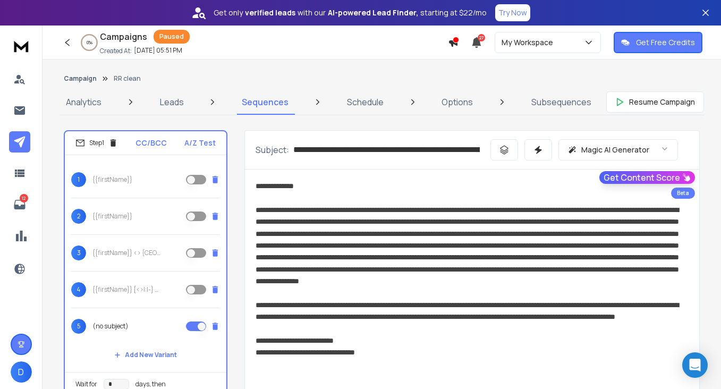
click at [347, 141] on div "**********" at bounding box center [472, 150] width 454 height 39
click at [347, 149] on input "**********" at bounding box center [386, 149] width 186 height 13
click at [133, 327] on div "5 (no subject)" at bounding box center [145, 326] width 149 height 36
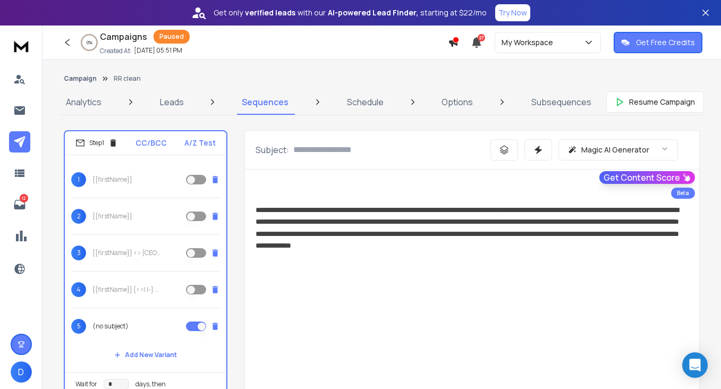
paste input "**********"
drag, startPoint x: 341, startPoint y: 143, endPoint x: 153, endPoint y: 139, distance: 188.0
click at [293, 143] on input "**********" at bounding box center [386, 149] width 187 height 13
click at [353, 154] on input "**********" at bounding box center [386, 149] width 187 height 13
drag, startPoint x: 334, startPoint y: 150, endPoint x: 286, endPoint y: 145, distance: 48.0
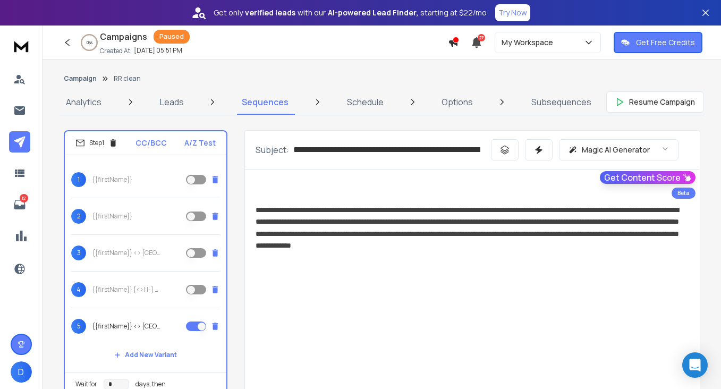
click at [293, 145] on input "**********" at bounding box center [386, 149] width 187 height 13
type input "**********"
click at [267, 194] on div "**********" at bounding box center [471, 221] width 433 height 83
click at [270, 179] on div "**********" at bounding box center [472, 285] width 455 height 233
paste div
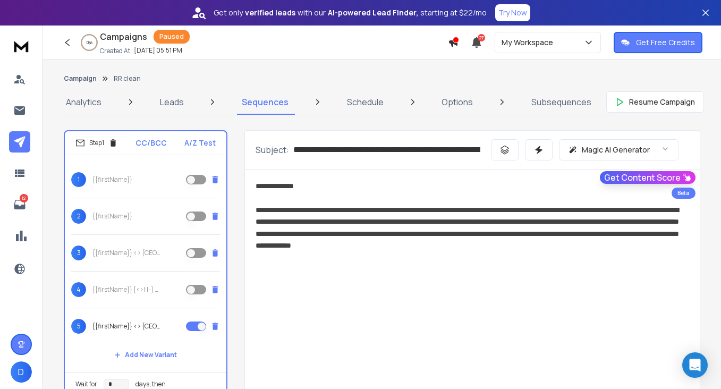
click at [345, 262] on div "**********" at bounding box center [471, 221] width 433 height 83
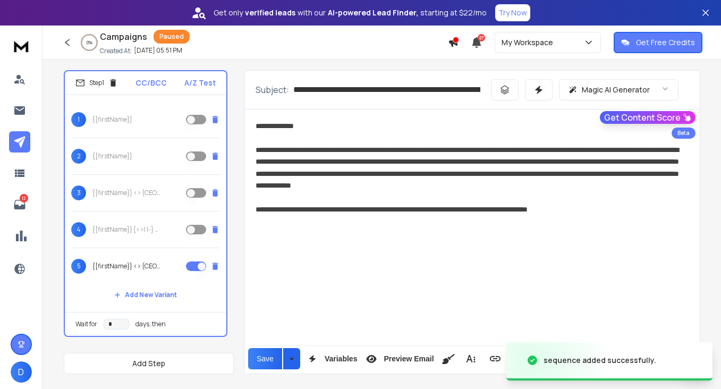
click at [477, 218] on div "**********" at bounding box center [471, 173] width 433 height 107
click at [109, 233] on p "{{firstName}} {<>|:|-} {CEO|Founder} Cohort {Referral|Introduction|Reference|No…" at bounding box center [126, 229] width 68 height 8
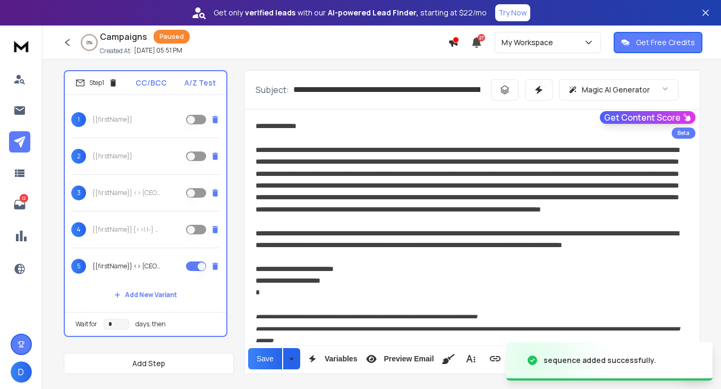
scroll to position [50, 0]
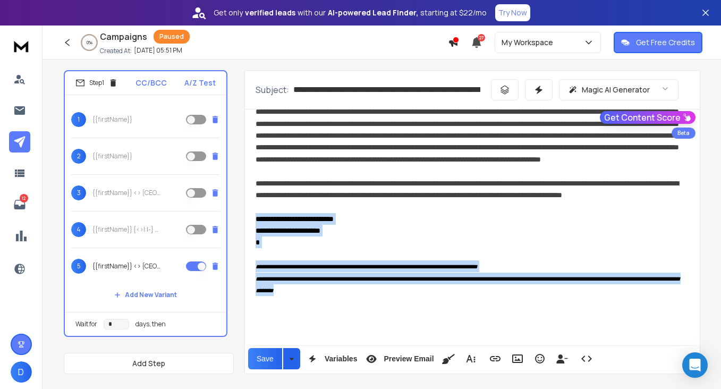
drag, startPoint x: 255, startPoint y: 252, endPoint x: 205, endPoint y: 296, distance: 66.2
click at [341, 337] on div "**********" at bounding box center [472, 225] width 454 height 233
copy div "**********"
click at [130, 263] on p "{{firstName}} <> {CEO Cohort Kickoff|Founder Cohort Kickoff|CEO Cohort Invite|F…" at bounding box center [126, 266] width 68 height 8
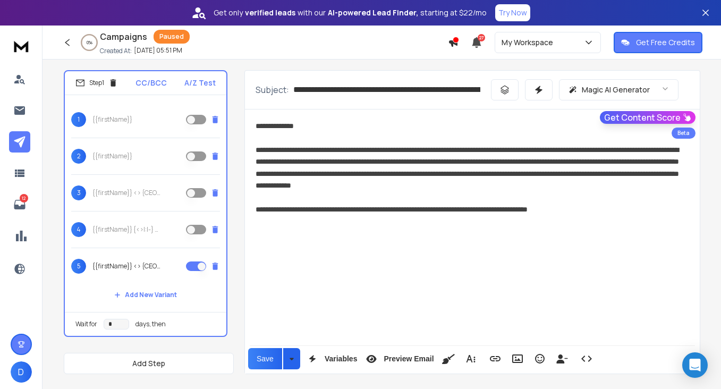
click at [346, 247] on div "**********" at bounding box center [472, 225] width 455 height 233
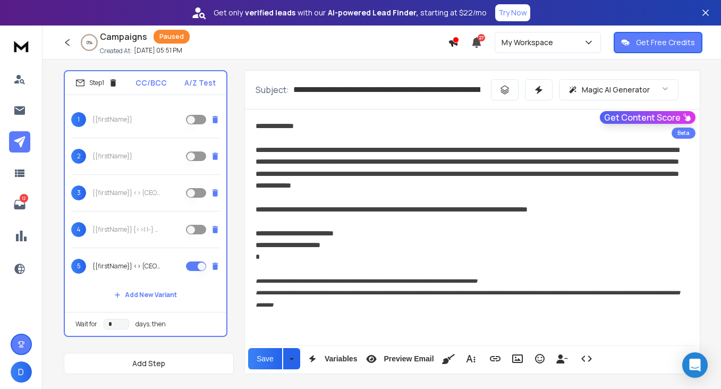
click at [259, 277] on div "**********" at bounding box center [471, 221] width 433 height 202
click at [122, 229] on p "{{firstName}} {<>|:|-} {CEO|Founder} Cohort {Referral|Introduction|Reference|No…" at bounding box center [126, 229] width 68 height 8
type input "**********"
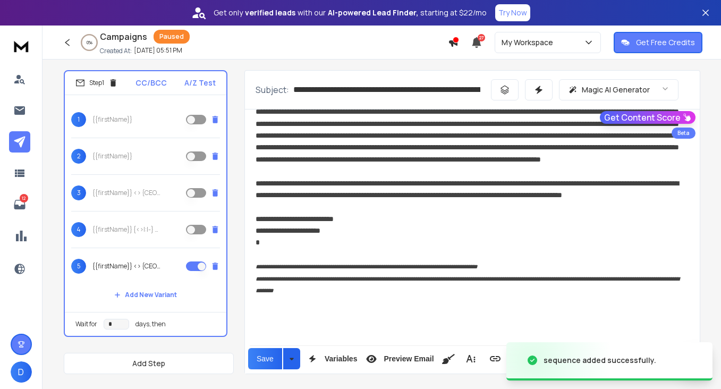
scroll to position [0, 0]
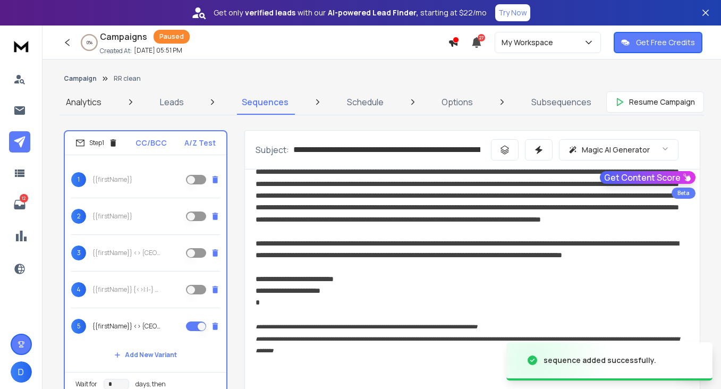
click at [85, 114] on link "Analytics" at bounding box center [83, 101] width 48 height 25
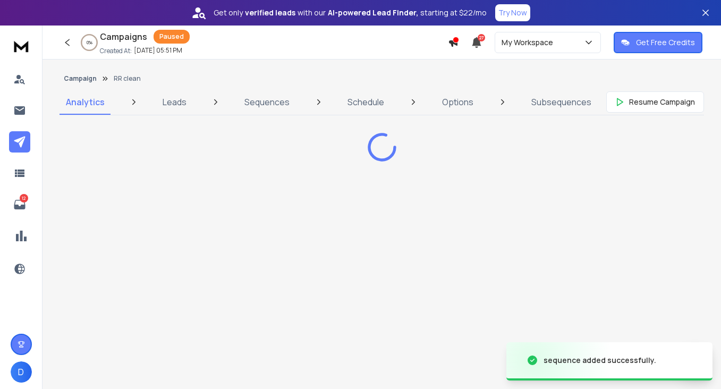
click at [89, 106] on p "Analytics" at bounding box center [85, 102] width 39 height 13
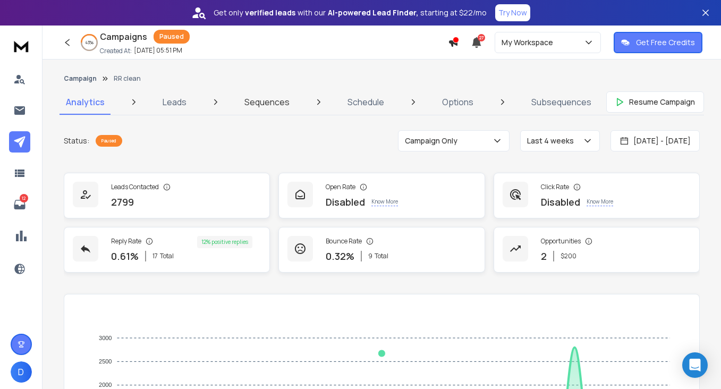
click at [260, 99] on p "Sequences" at bounding box center [266, 102] width 45 height 13
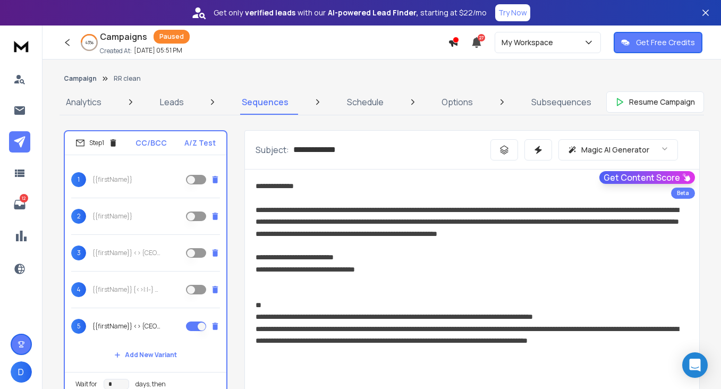
click at [187, 289] on button "button" at bounding box center [196, 290] width 20 height 10
type input "**********"
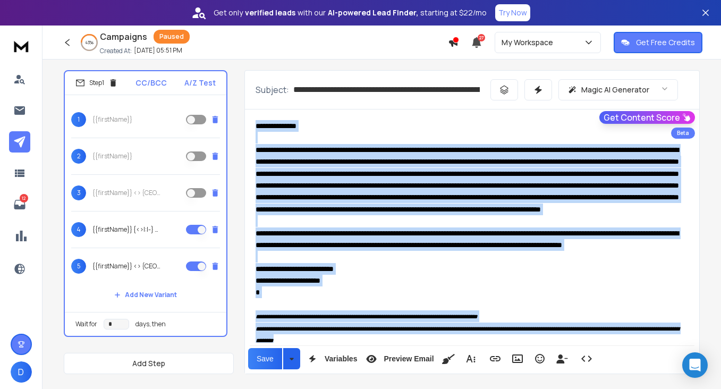
drag, startPoint x: 368, startPoint y: 323, endPoint x: 208, endPoint y: 33, distance: 330.6
click at [245, 109] on div "**********" at bounding box center [472, 225] width 454 height 233
copy div "**********"
click at [155, 287] on button "Add New Variant" at bounding box center [146, 294] width 80 height 21
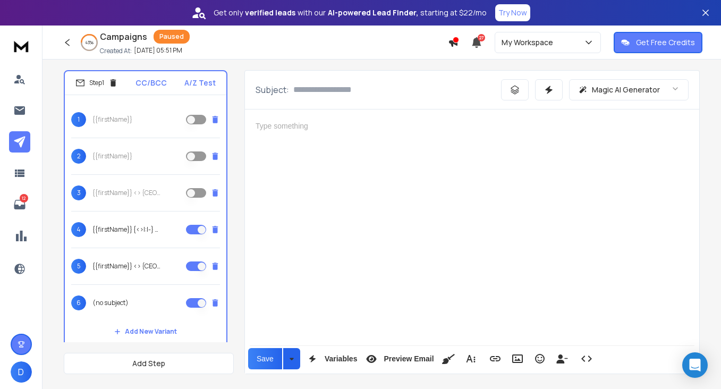
click at [280, 152] on div at bounding box center [472, 225] width 454 height 233
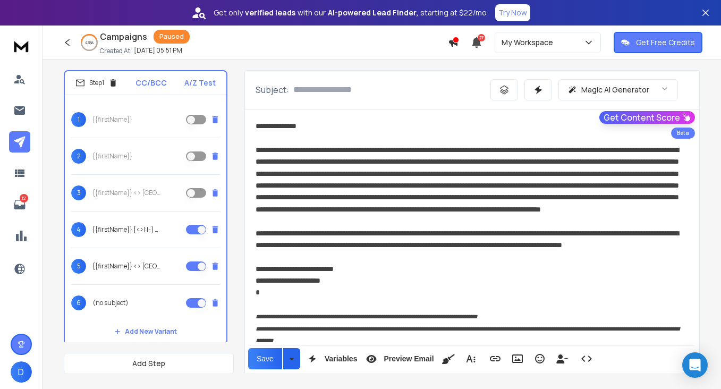
click at [130, 224] on div "4 {{firstName}} {<>|:|-} {CEO|Founder} Cohort {Referral|Introduction|Reference|…" at bounding box center [115, 229] width 89 height 15
type input "**********"
drag, startPoint x: 293, startPoint y: 125, endPoint x: 243, endPoint y: 121, distance: 50.6
click at [245, 121] on div "**********" at bounding box center [472, 225] width 454 height 233
copy div "**********"
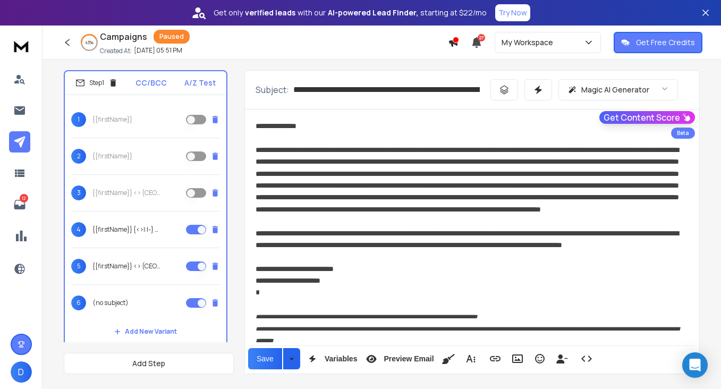
click at [114, 294] on div "6 (no subject)" at bounding box center [145, 303] width 149 height 36
click at [297, 91] on input at bounding box center [386, 89] width 186 height 13
paste input "**********"
click at [128, 264] on p "{{firstName}} <> {CEO Cohort Kickoff|Founder Cohort Kickoff|CEO Cohort Invite|F…" at bounding box center [126, 266] width 68 height 8
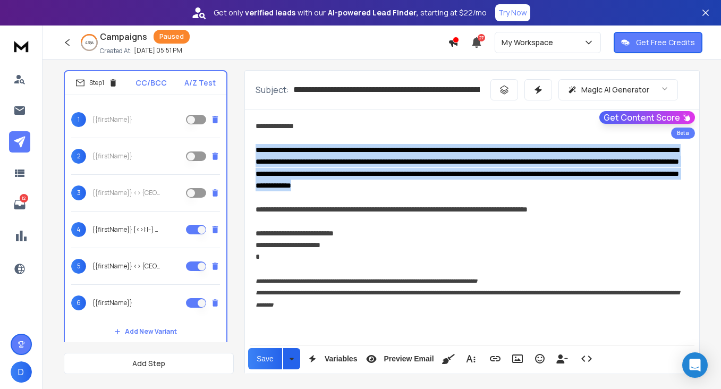
drag, startPoint x: 255, startPoint y: 146, endPoint x: 326, endPoint y: 198, distance: 87.7
click at [326, 198] on div "**********" at bounding box center [472, 225] width 454 height 233
copy div "**********"
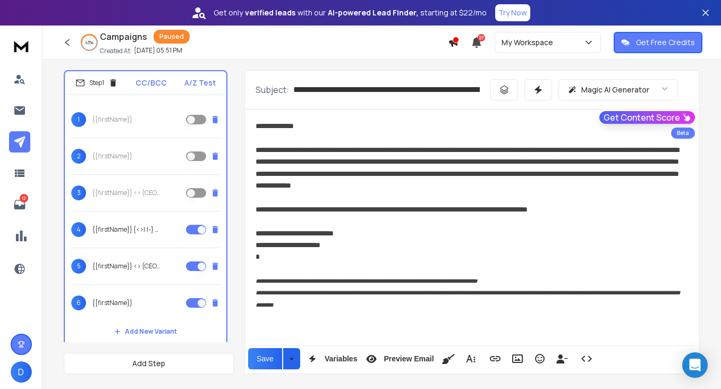
drag, startPoint x: 131, startPoint y: 263, endPoint x: 210, endPoint y: 264, distance: 79.1
click at [131, 263] on p "{{firstName}} <> {CEO Cohort Kickoff|Founder Cohort Kickoff|CEO Cohort Invite|F…" at bounding box center [126, 266] width 68 height 8
click at [130, 260] on div "5 {{firstName}} <> {CEO Cohort Kickoff|Founder Cohort Kickoff|CEO Cohort Invite…" at bounding box center [115, 266] width 89 height 15
click at [135, 305] on div "6 {{firstName}}" at bounding box center [145, 303] width 149 height 36
type input "**********"
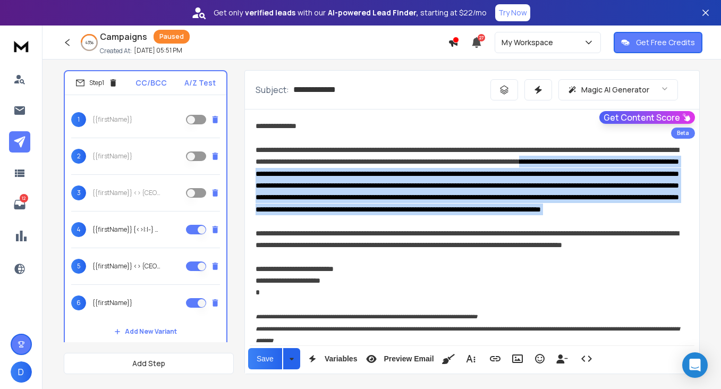
drag, startPoint x: 440, startPoint y: 242, endPoint x: 222, endPoint y: 174, distance: 228.6
click at [245, 174] on div "**********" at bounding box center [472, 225] width 454 height 233
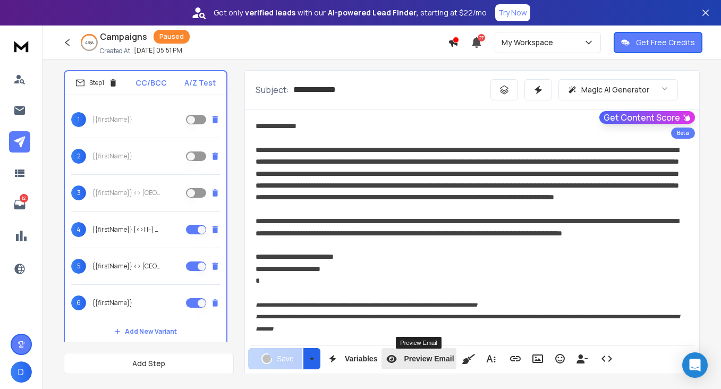
click at [398, 358] on div "Preview Email" at bounding box center [418, 359] width 74 height 18
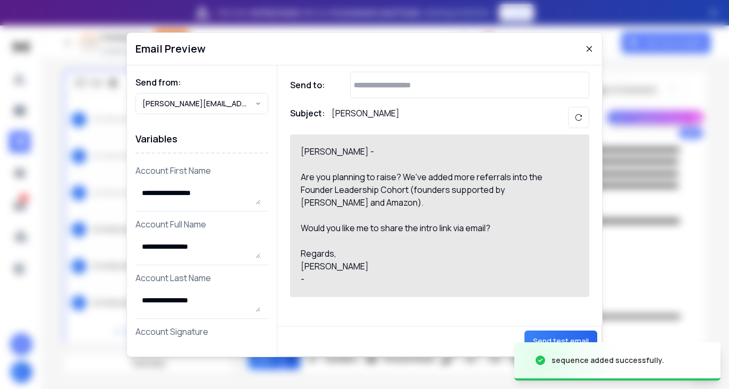
click at [591, 47] on icon at bounding box center [589, 49] width 6 height 6
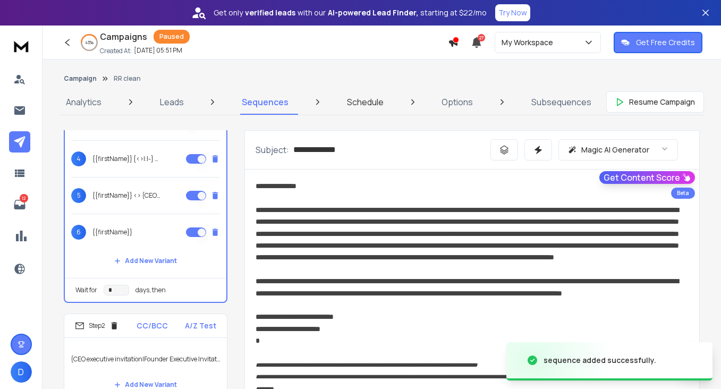
click at [352, 108] on p "Schedule" at bounding box center [365, 102] width 37 height 13
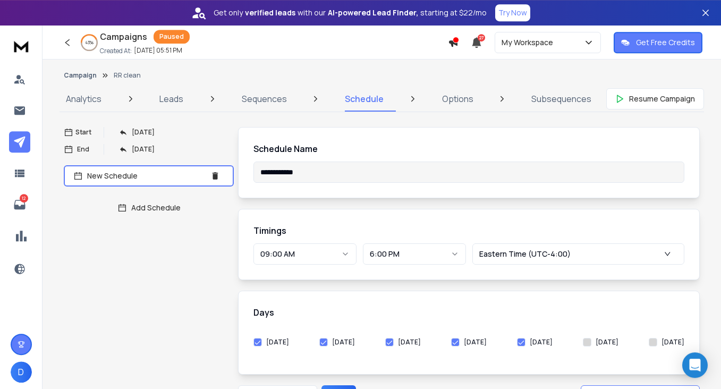
scroll to position [36, 0]
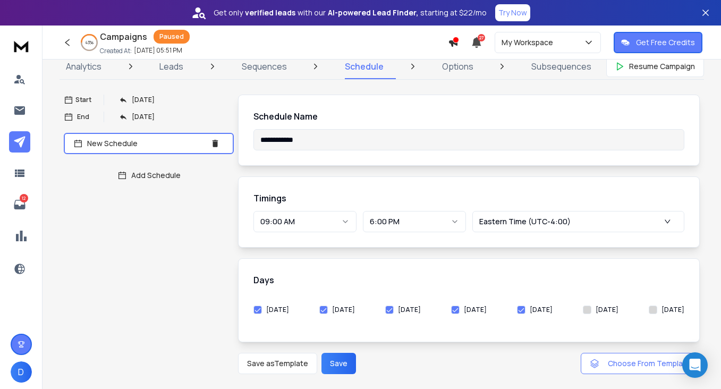
click at [339, 375] on div "**********" at bounding box center [381, 234] width 644 height 288
click at [340, 361] on button "Save" at bounding box center [338, 363] width 35 height 21
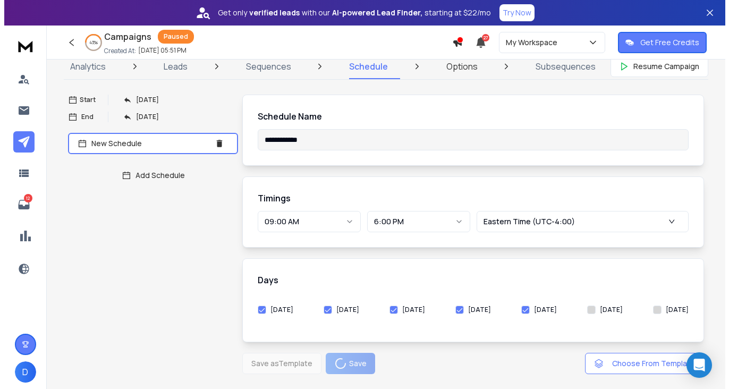
scroll to position [0, 0]
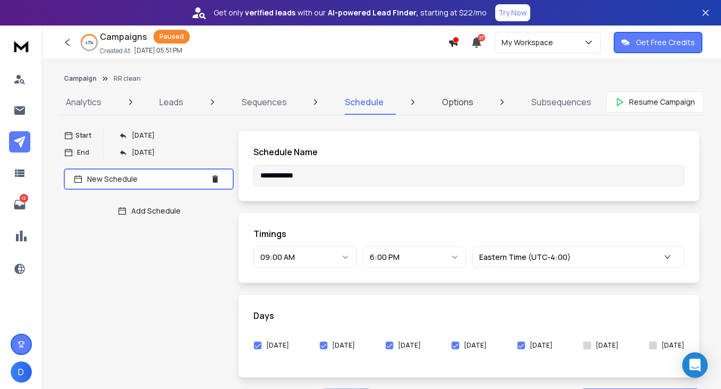
click at [463, 107] on p "Options" at bounding box center [457, 102] width 31 height 13
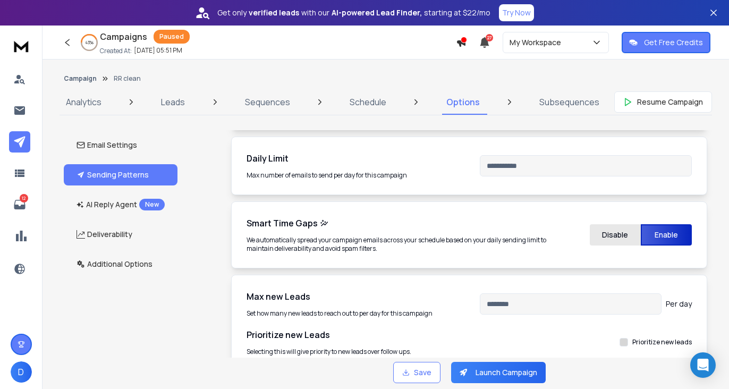
scroll to position [477, 0]
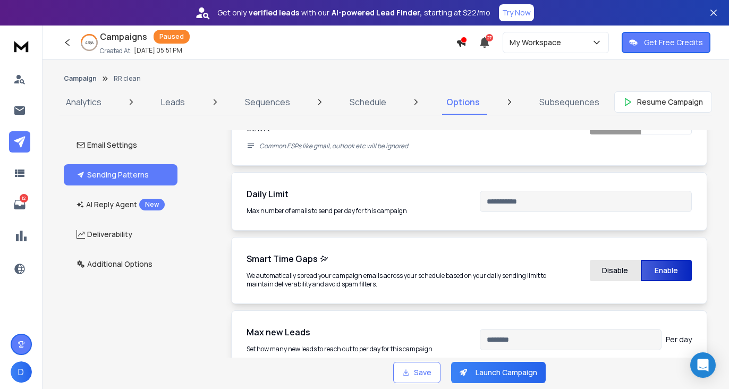
click at [507, 206] on input "****" at bounding box center [585, 201] width 212 height 21
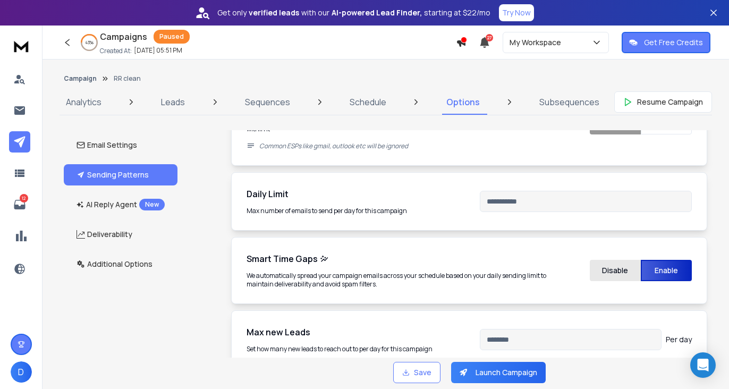
type input "****"
click at [512, 340] on input "****" at bounding box center [570, 339] width 182 height 21
paste input "number"
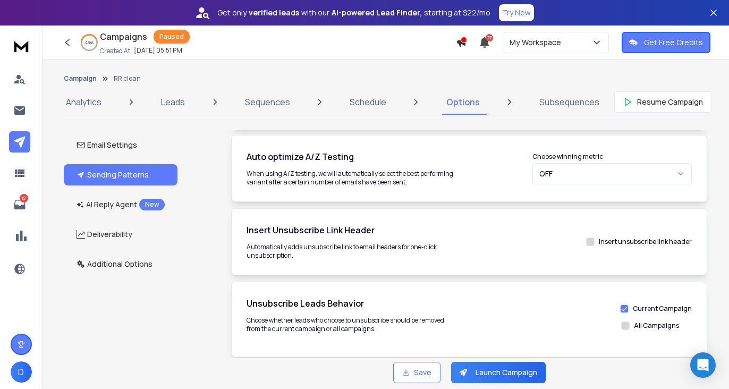
scroll to position [824, 0]
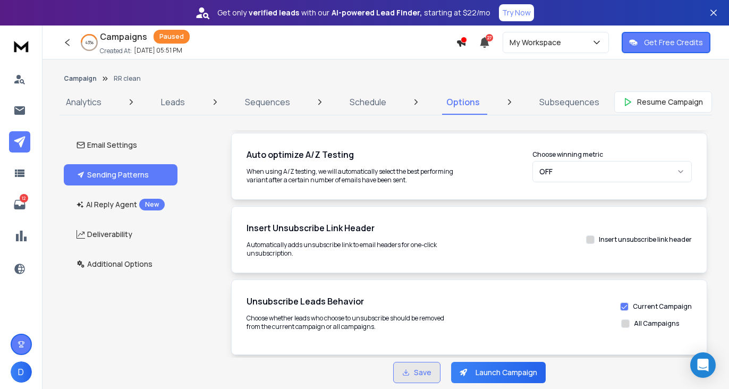
type input "****"
click at [421, 370] on button "Save" at bounding box center [416, 372] width 47 height 21
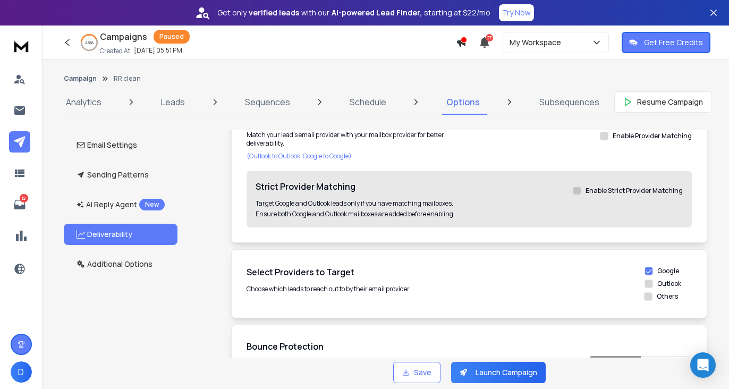
scroll to position [1467, 0]
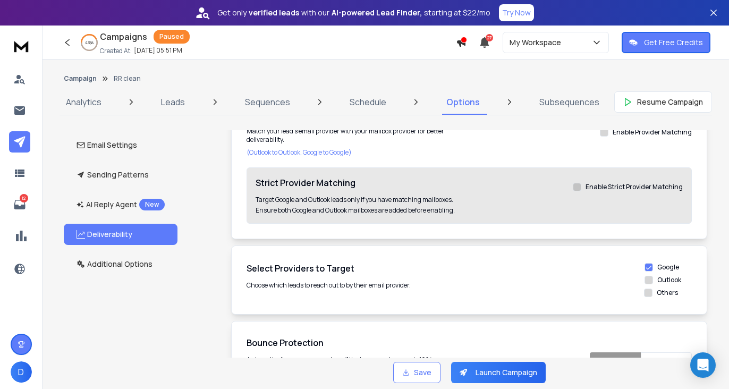
click at [644, 293] on button "Others" at bounding box center [648, 292] width 8 height 8
click at [645, 281] on button "Outlook" at bounding box center [648, 280] width 8 height 8
click at [494, 374] on button "Launch Campaign" at bounding box center [498, 372] width 95 height 21
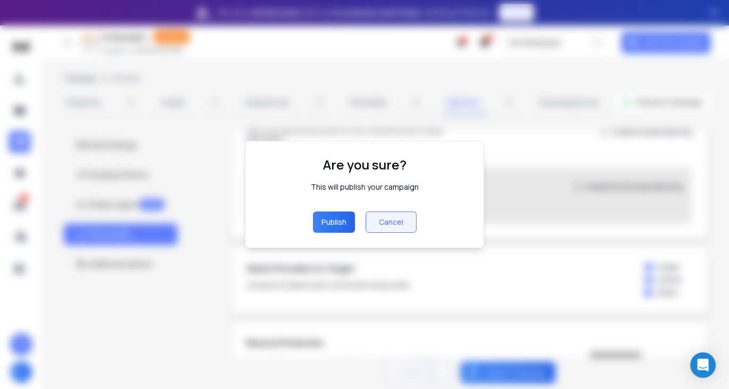
click at [320, 225] on button "Publish" at bounding box center [334, 221] width 42 height 21
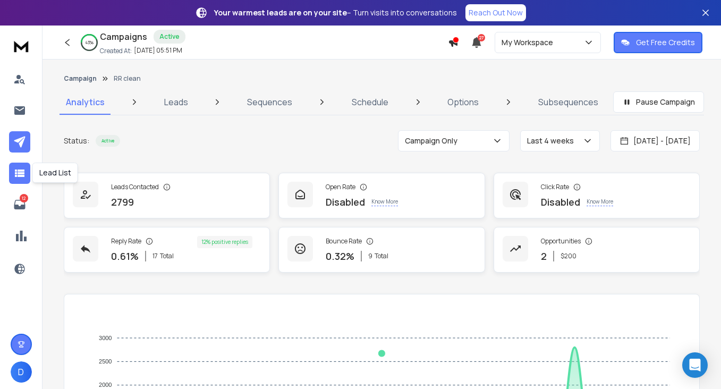
click at [24, 179] on link at bounding box center [19, 172] width 21 height 21
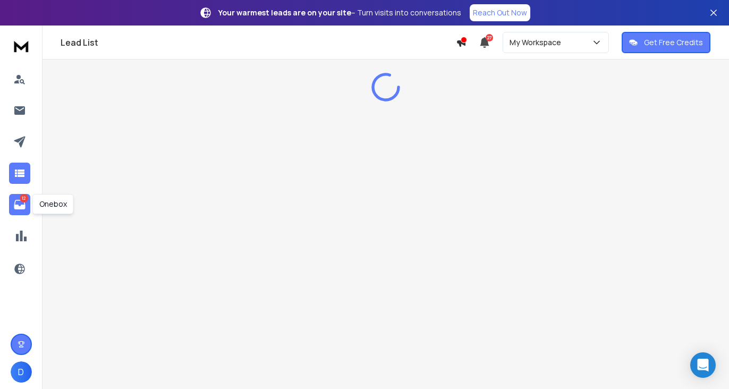
click at [20, 203] on icon at bounding box center [19, 204] width 13 height 13
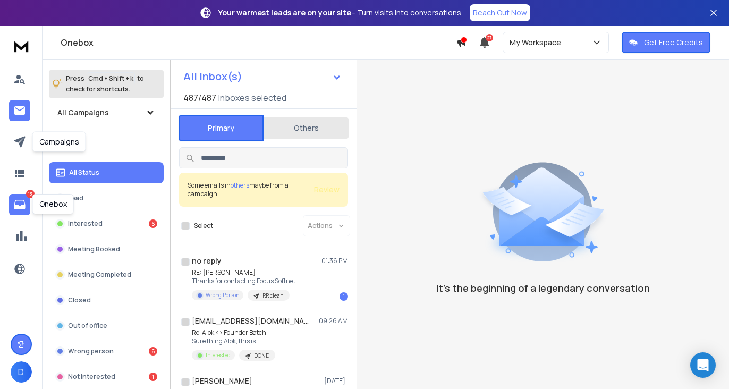
click at [21, 114] on icon at bounding box center [19, 110] width 11 height 8
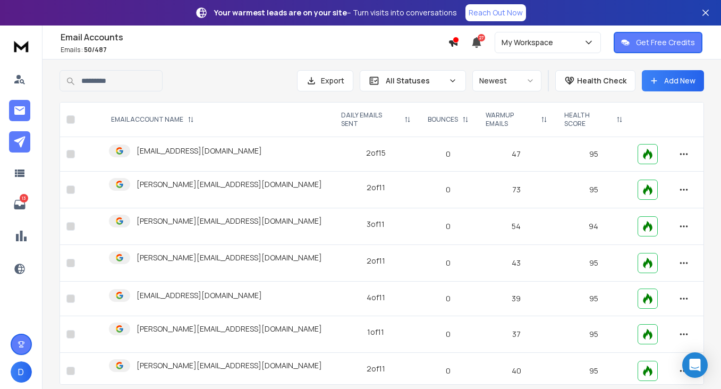
click at [24, 131] on link at bounding box center [19, 141] width 21 height 21
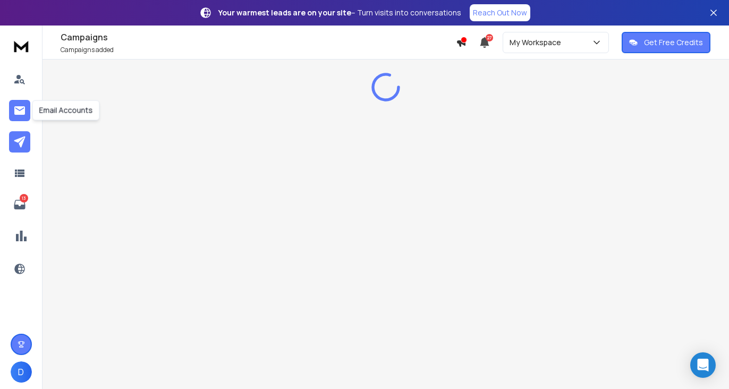
click at [19, 113] on icon at bounding box center [19, 110] width 11 height 8
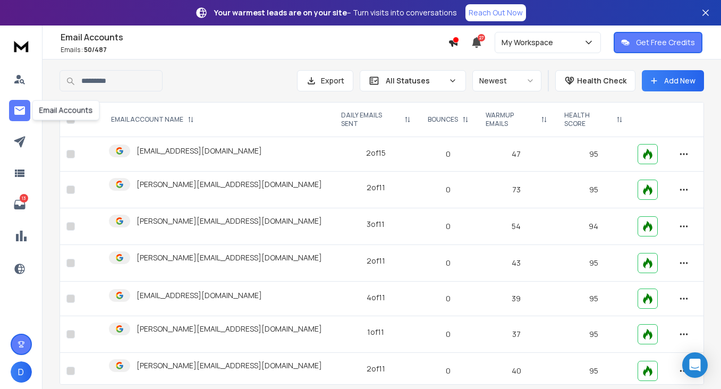
click at [21, 128] on div "13" at bounding box center [21, 175] width 24 height 215
click at [23, 141] on icon at bounding box center [19, 141] width 11 height 11
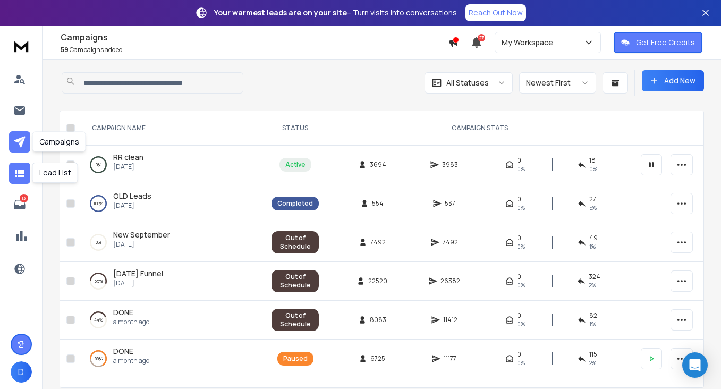
click at [18, 165] on link at bounding box center [19, 172] width 21 height 21
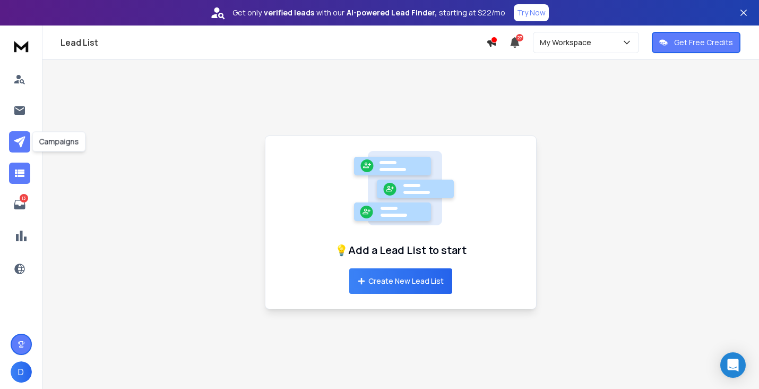
click at [10, 149] on link at bounding box center [19, 141] width 21 height 21
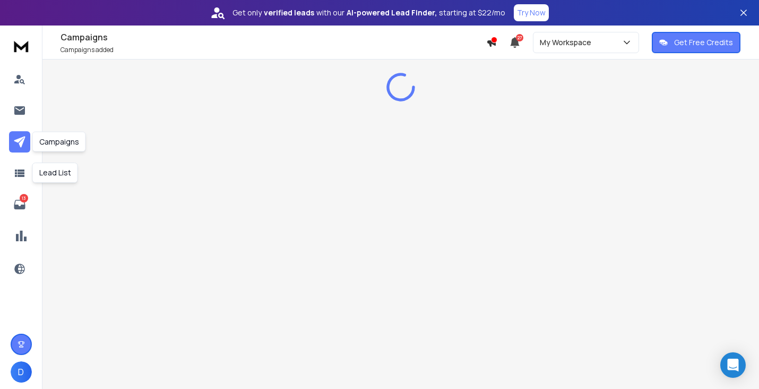
click at [5, 172] on div "13 D" at bounding box center [21, 208] width 42 height 367
click at [11, 176] on link at bounding box center [19, 172] width 21 height 21
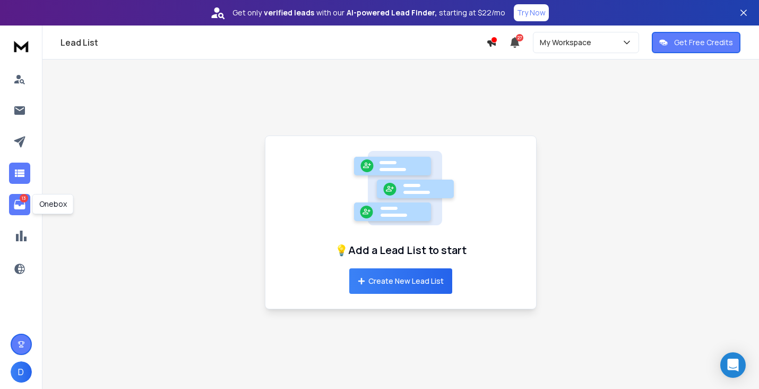
click at [17, 205] on icon at bounding box center [19, 205] width 11 height 10
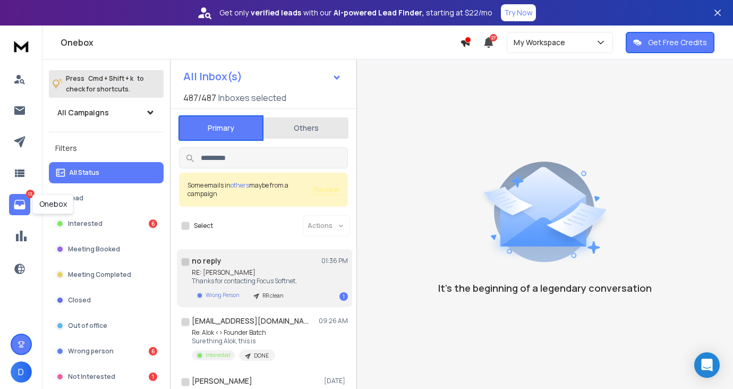
click at [285, 285] on div "RE: [PERSON_NAME] Thanks for contacting Focus Softnet, Wrong Person RR clean" at bounding box center [244, 284] width 105 height 32
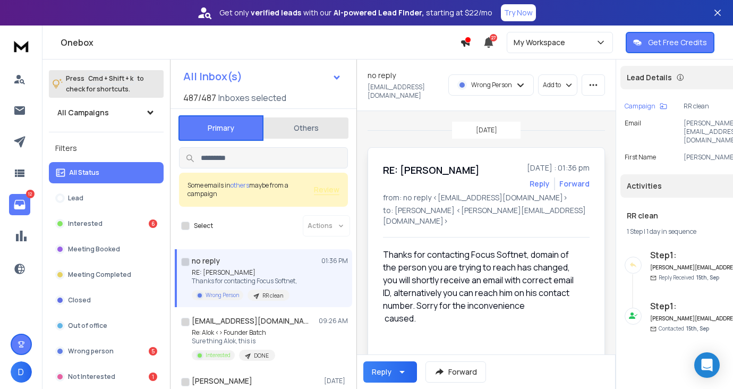
scroll to position [24, 0]
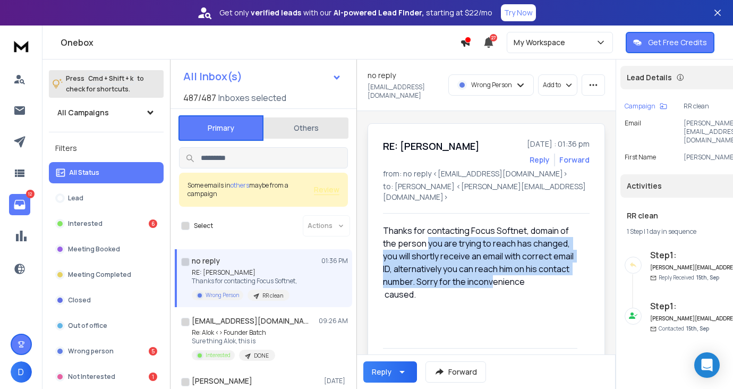
drag, startPoint x: 433, startPoint y: 242, endPoint x: 414, endPoint y: 220, distance: 29.0
click at [414, 224] on p "Thanks for contacting Focus Softnet, domain of the person you are trying to rea…" at bounding box center [482, 262] width 198 height 76
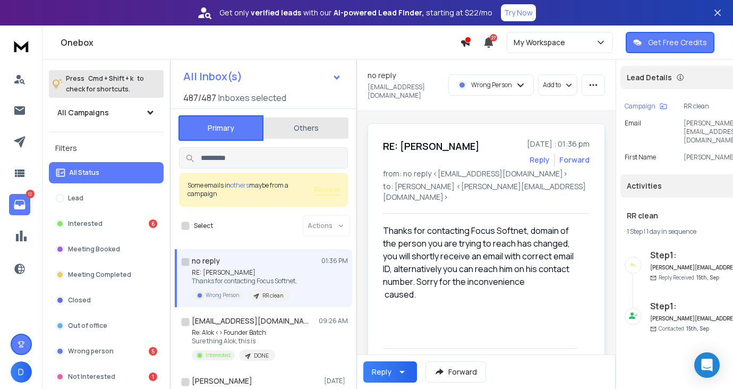
click at [414, 224] on p "Thanks for contacting Focus Softnet, domain of the person you are trying to rea…" at bounding box center [482, 262] width 198 height 76
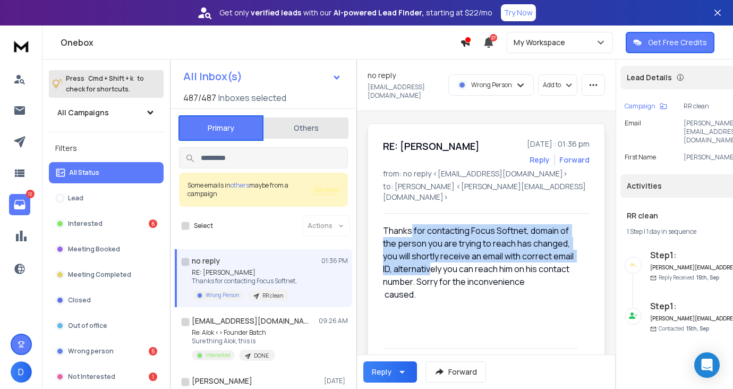
drag, startPoint x: 409, startPoint y: 216, endPoint x: 423, endPoint y: 255, distance: 41.0
click at [423, 255] on p "Thanks for contacting Focus Softnet, domain of the person you are trying to rea…" at bounding box center [482, 262] width 198 height 76
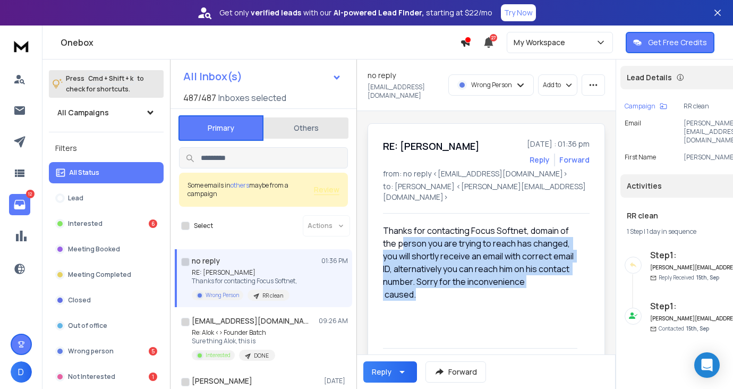
drag, startPoint x: 429, startPoint y: 277, endPoint x: 387, endPoint y: 219, distance: 71.6
click at [387, 224] on p "Thanks for contacting Focus Softnet, domain of the person you are trying to rea…" at bounding box center [482, 262] width 198 height 76
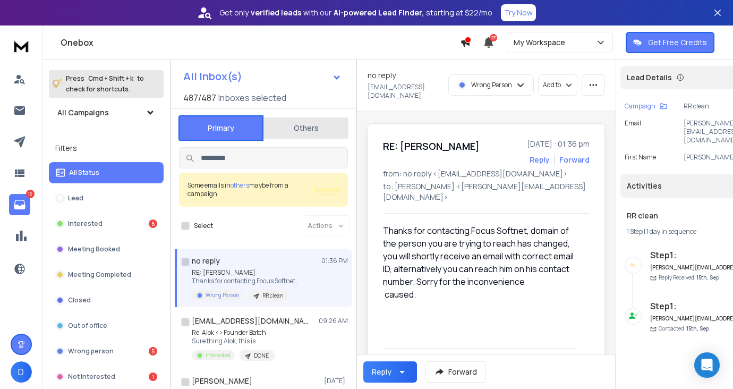
click at [386, 224] on p "Thanks for contacting Focus Softnet, domain of the person you are trying to rea…" at bounding box center [482, 262] width 198 height 76
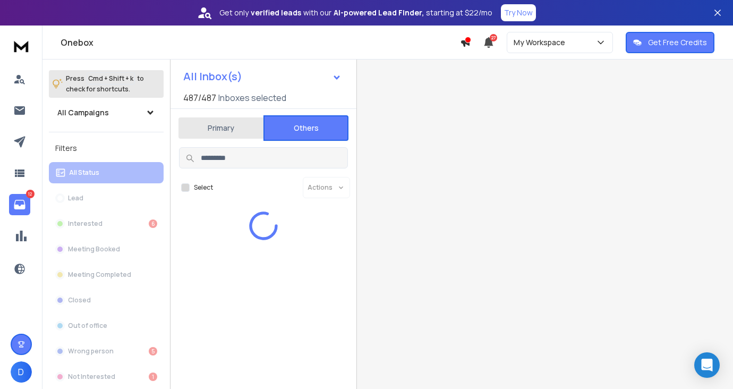
click at [293, 126] on button "Others" at bounding box center [305, 127] width 85 height 25
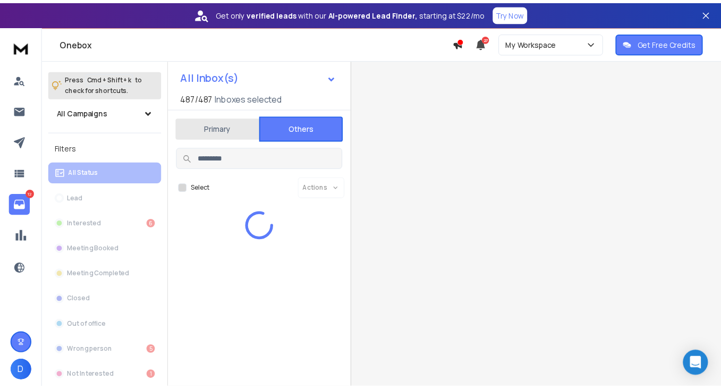
scroll to position [0, 0]
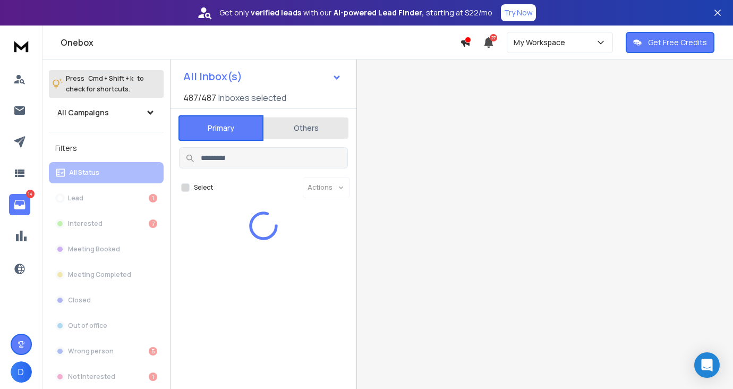
click at [252, 117] on button "Primary" at bounding box center [220, 127] width 85 height 25
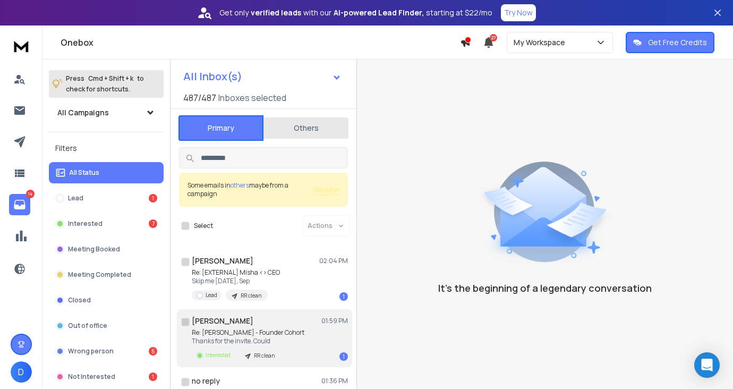
click at [323, 335] on div "Re: [PERSON_NAME] - Founder Cohort Thanks for the invite. Could Interested RR c…" at bounding box center [270, 344] width 156 height 32
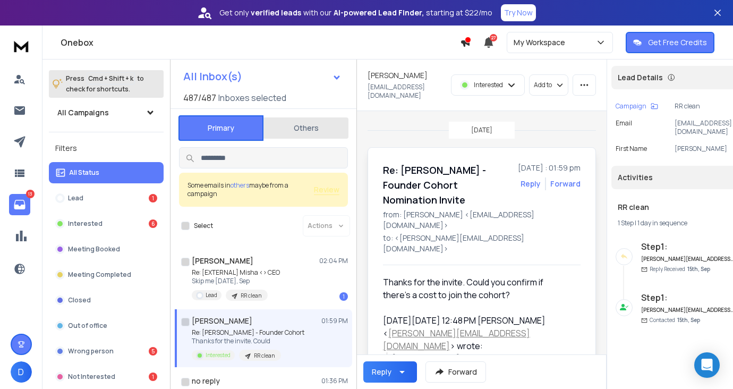
click at [318, 135] on button "Others" at bounding box center [305, 127] width 85 height 23
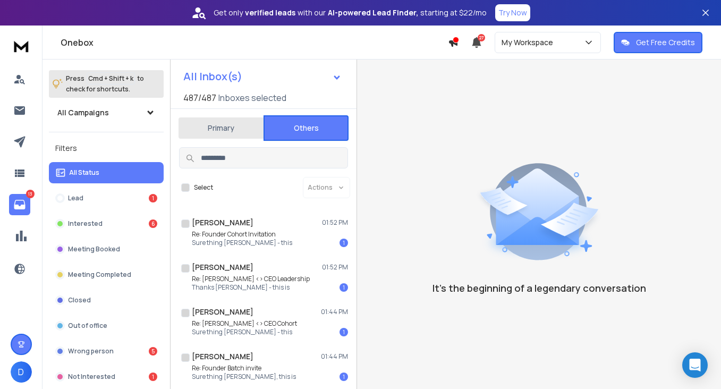
click at [221, 131] on button "Primary" at bounding box center [220, 127] width 85 height 23
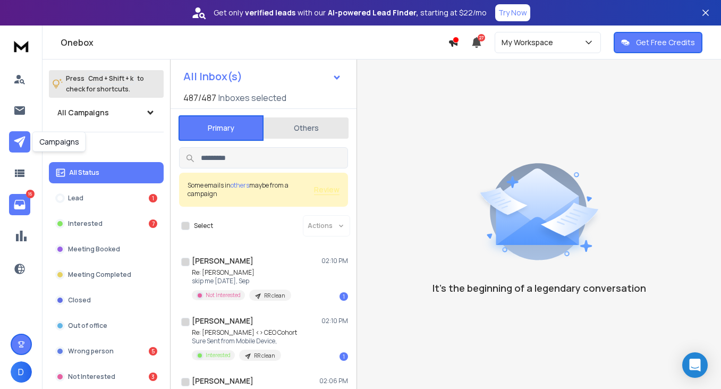
click at [25, 137] on icon at bounding box center [19, 141] width 11 height 11
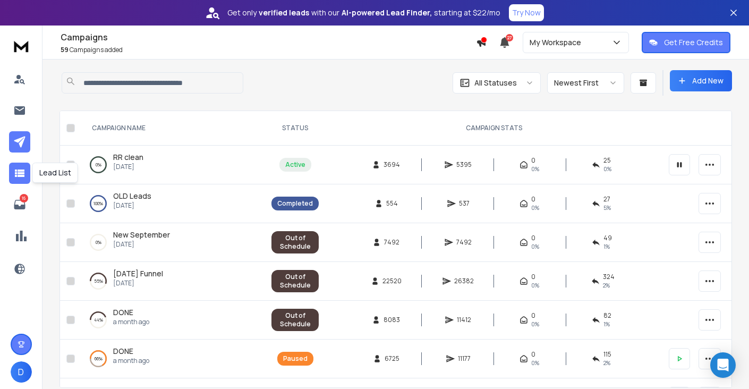
click at [19, 176] on icon at bounding box center [20, 172] width 10 height 7
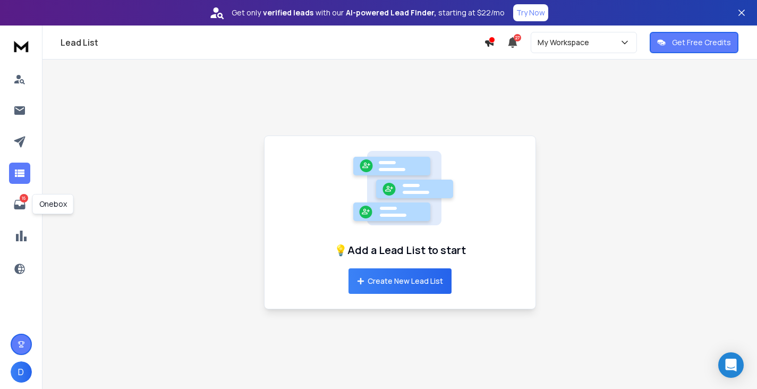
drag, startPoint x: 22, startPoint y: 205, endPoint x: 30, endPoint y: 200, distance: 10.0
click at [22, 205] on icon at bounding box center [19, 205] width 11 height 10
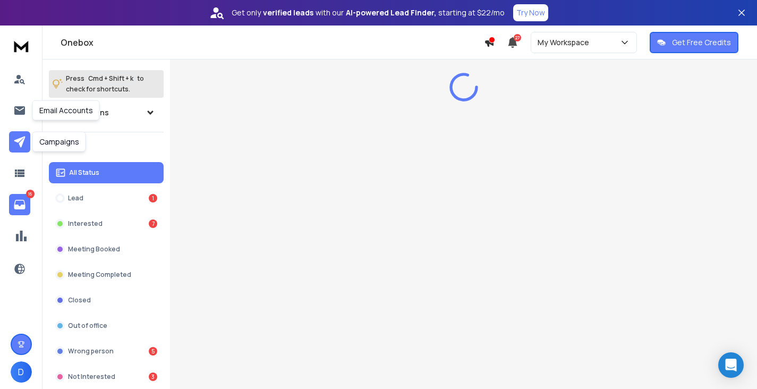
click at [22, 135] on link at bounding box center [19, 141] width 21 height 21
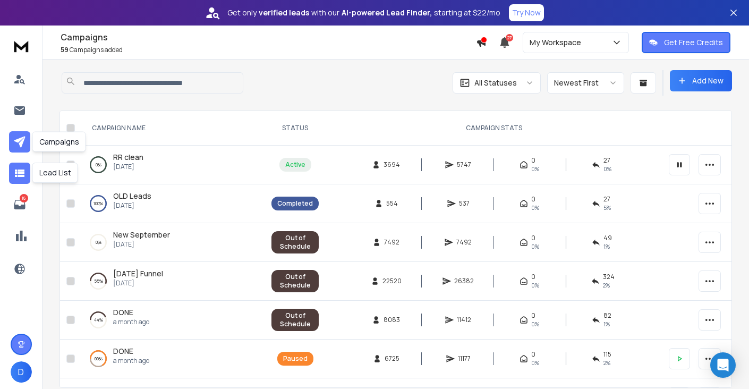
click at [18, 172] on icon at bounding box center [20, 172] width 10 height 7
click at [22, 204] on icon at bounding box center [19, 205] width 11 height 10
